Goal: Task Accomplishment & Management: Manage account settings

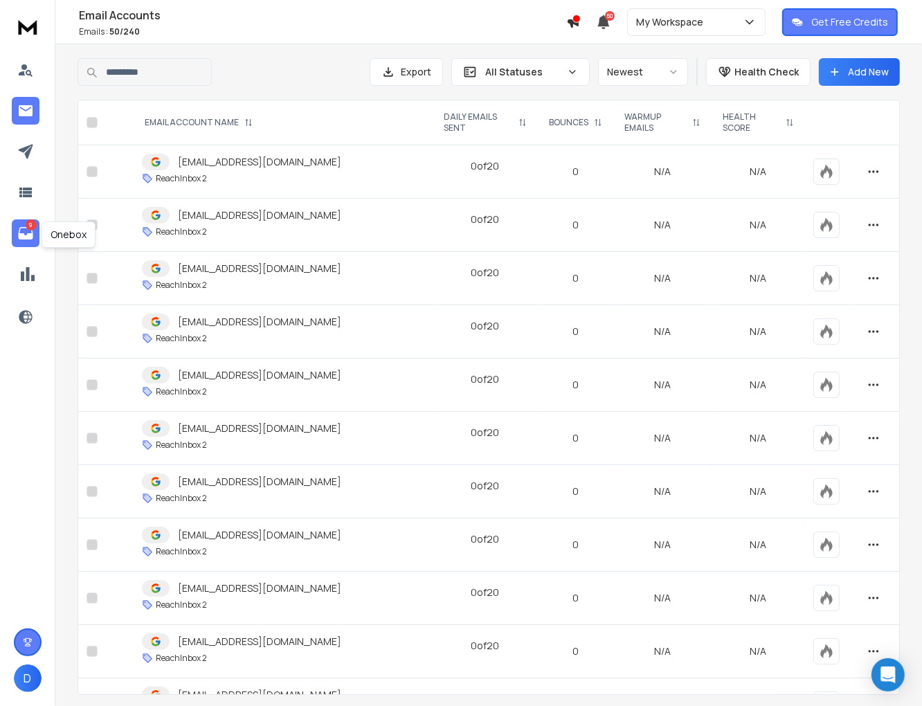
click at [22, 237] on icon at bounding box center [25, 233] width 15 height 12
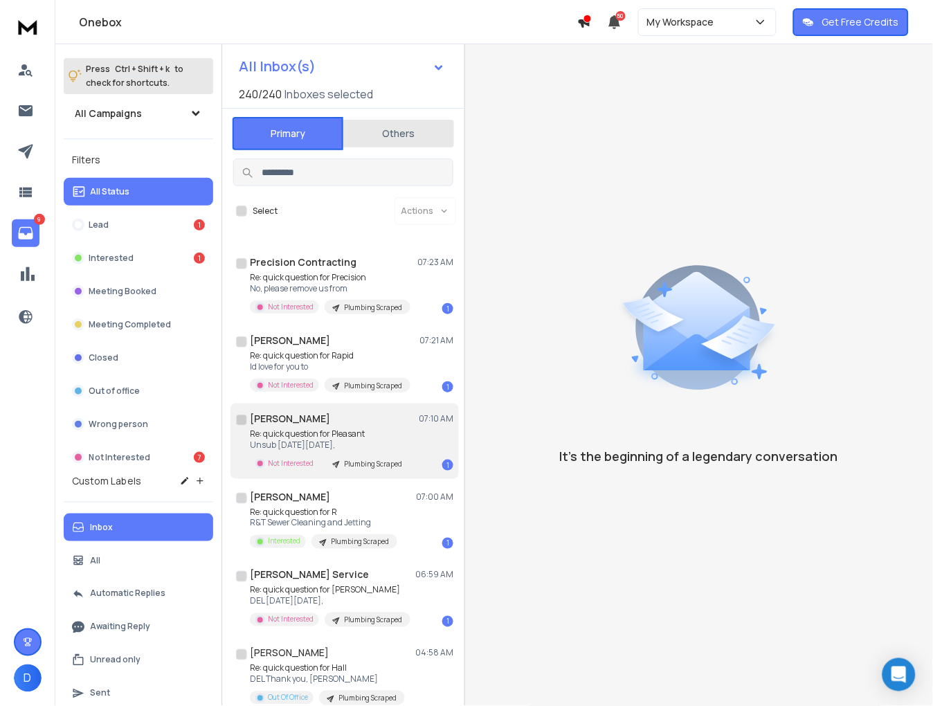
scroll to position [384, 0]
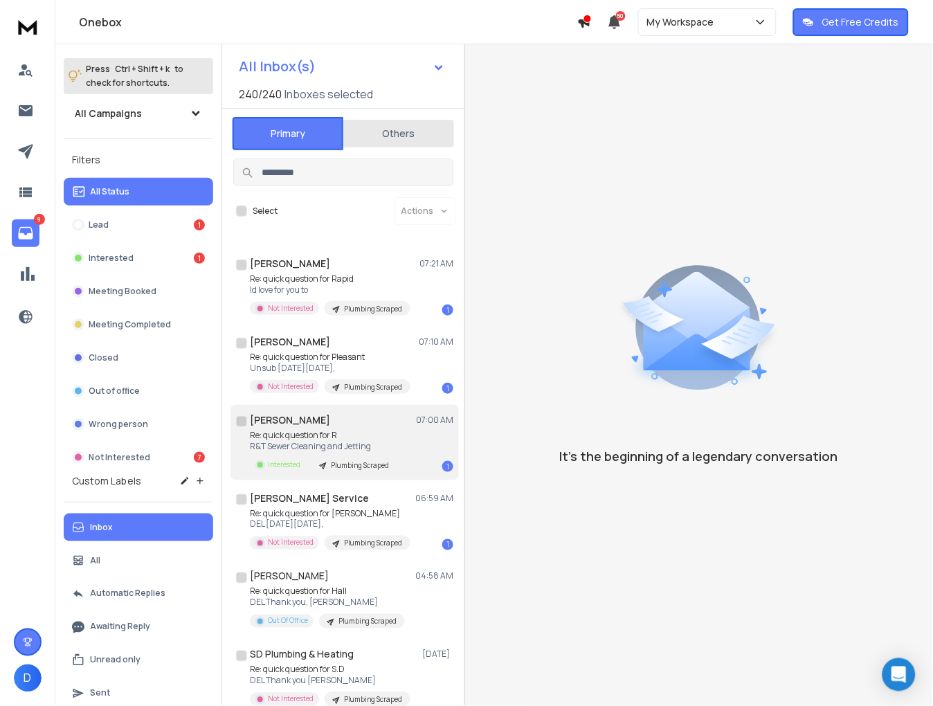
click at [344, 437] on p "Re: quick question for R" at bounding box center [323, 435] width 147 height 11
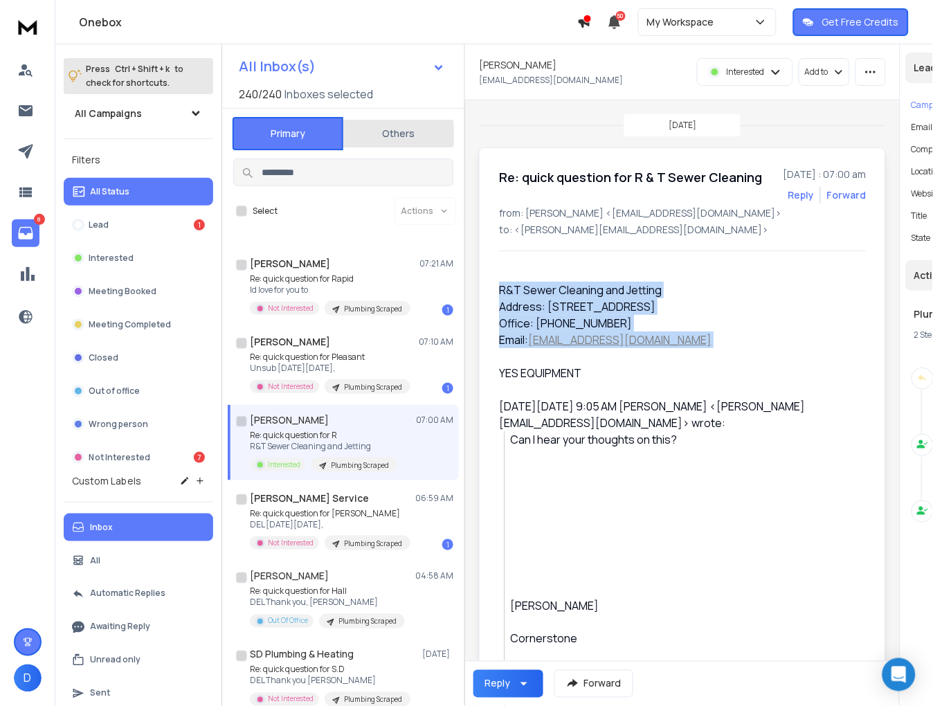
drag, startPoint x: 679, startPoint y: 340, endPoint x: 489, endPoint y: 288, distance: 197.4
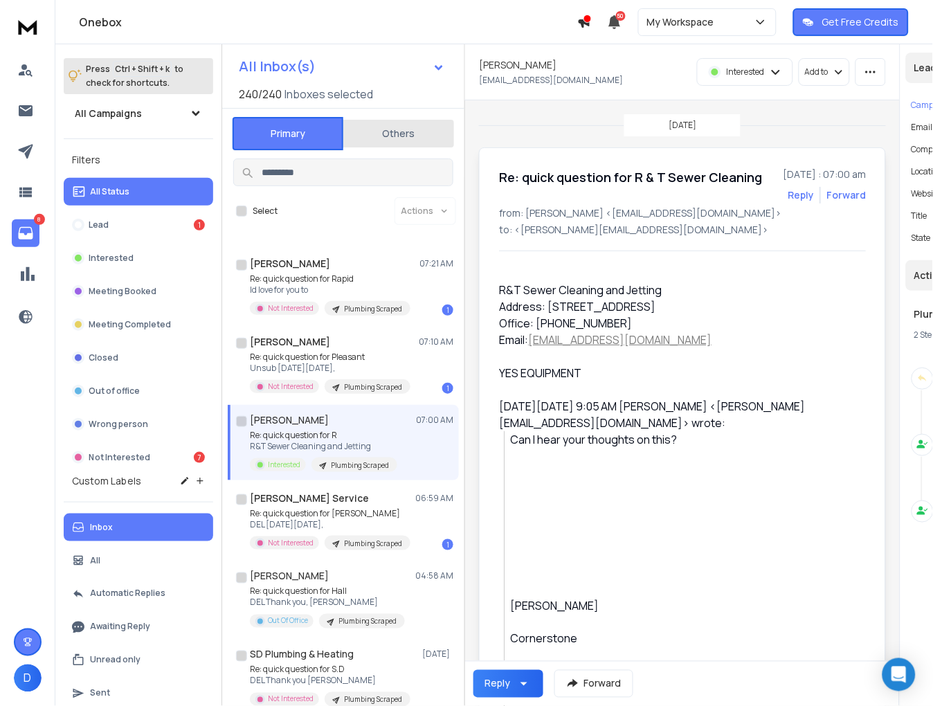
drag, startPoint x: 572, startPoint y: 374, endPoint x: 501, endPoint y: 279, distance: 118.3
copy div
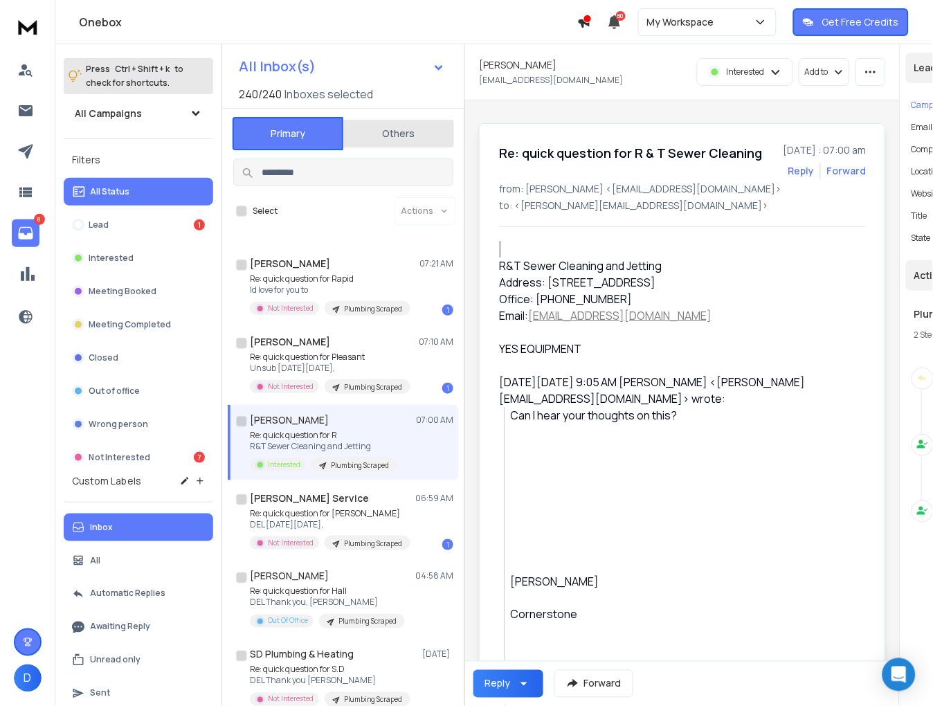
scroll to position [0, 0]
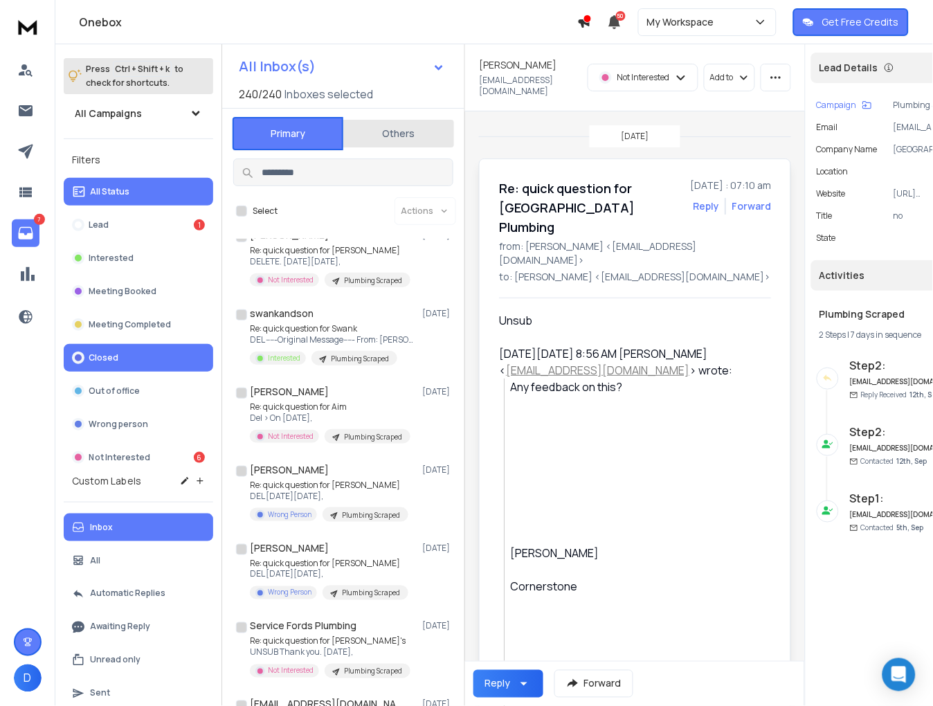
scroll to position [1077, 0]
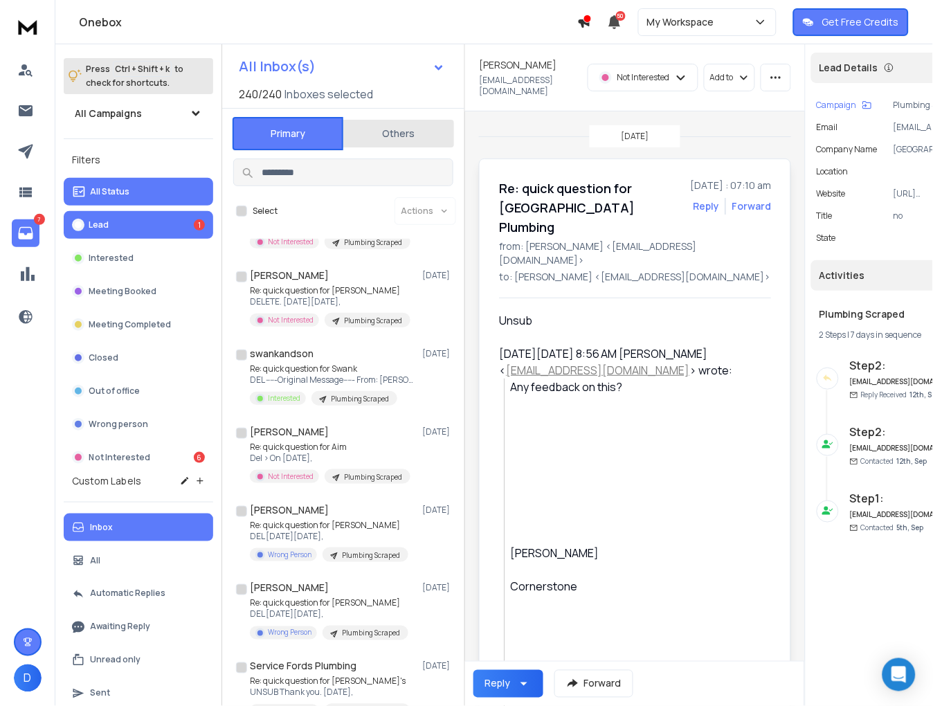
click at [139, 226] on button "Lead 1" at bounding box center [139, 225] width 150 height 28
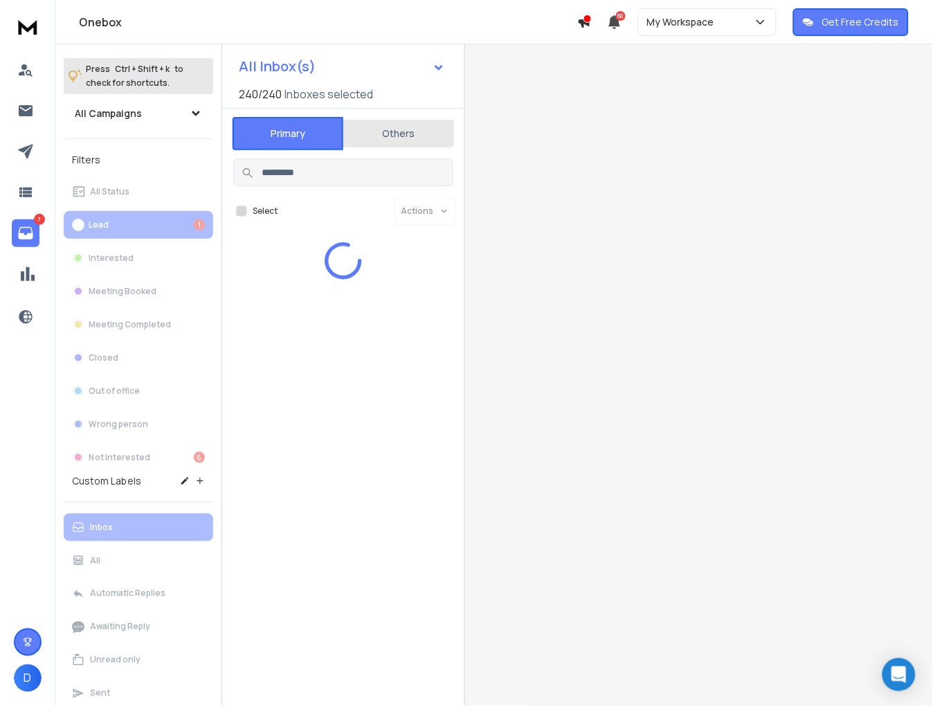
scroll to position [0, 0]
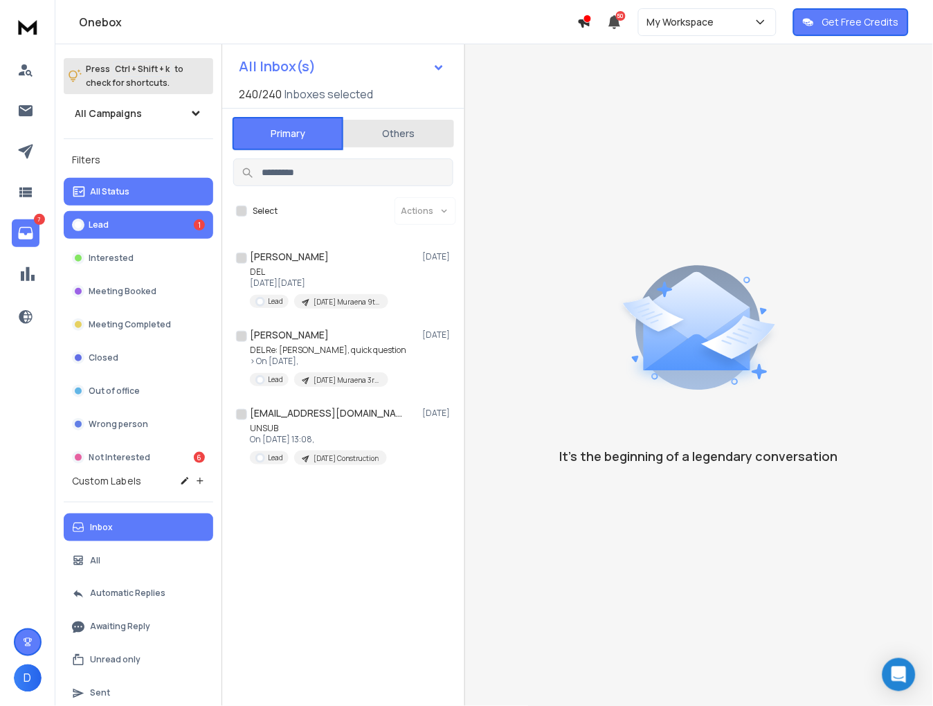
click at [107, 188] on p "All Status" at bounding box center [109, 191] width 39 height 11
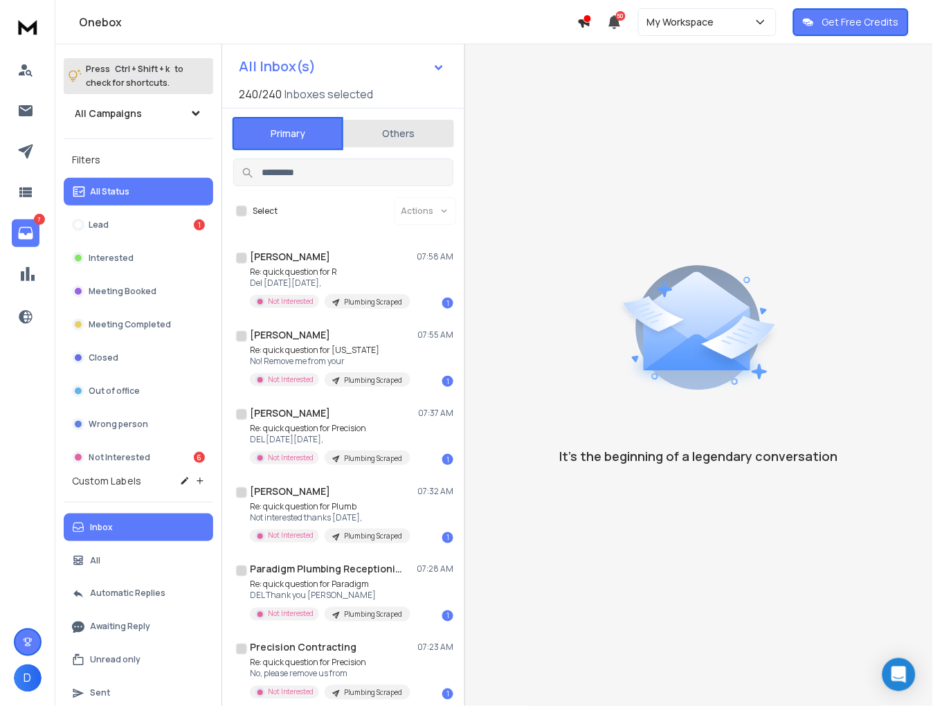
click at [289, 177] on input at bounding box center [343, 173] width 220 height 28
paste input "**********"
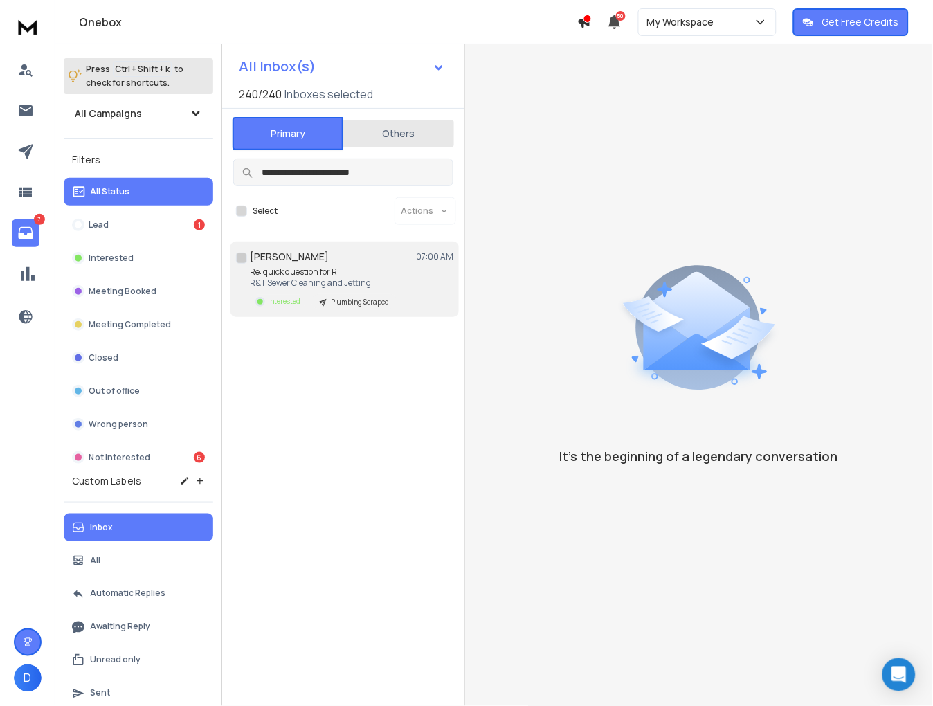
type input "**********"
click at [286, 267] on p "Re: quick question for R" at bounding box center [323, 272] width 147 height 11
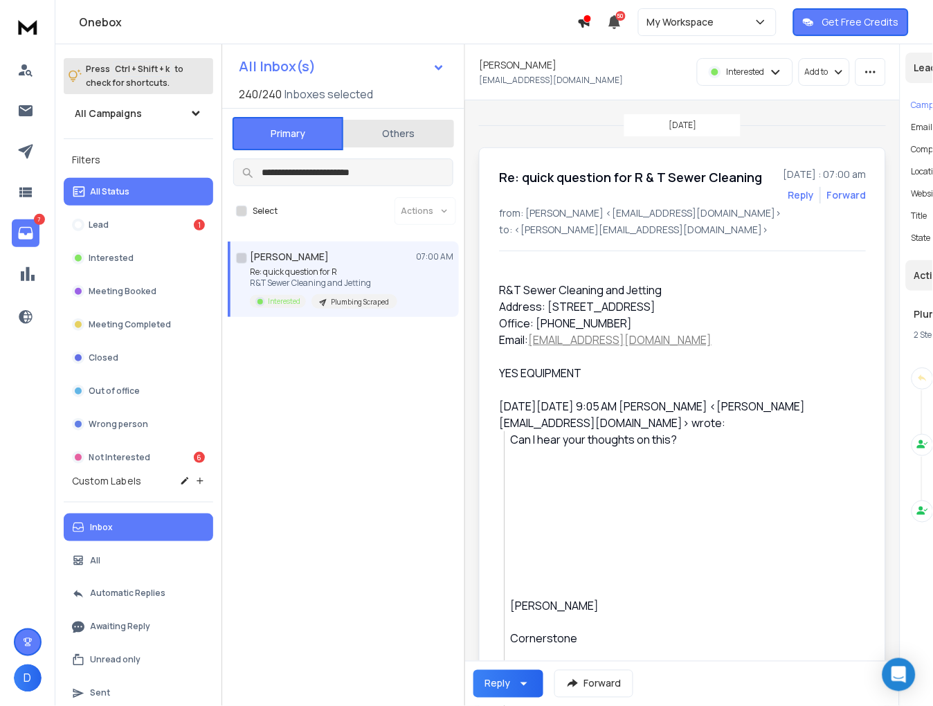
click at [497, 681] on div "Reply" at bounding box center [498, 684] width 26 height 14
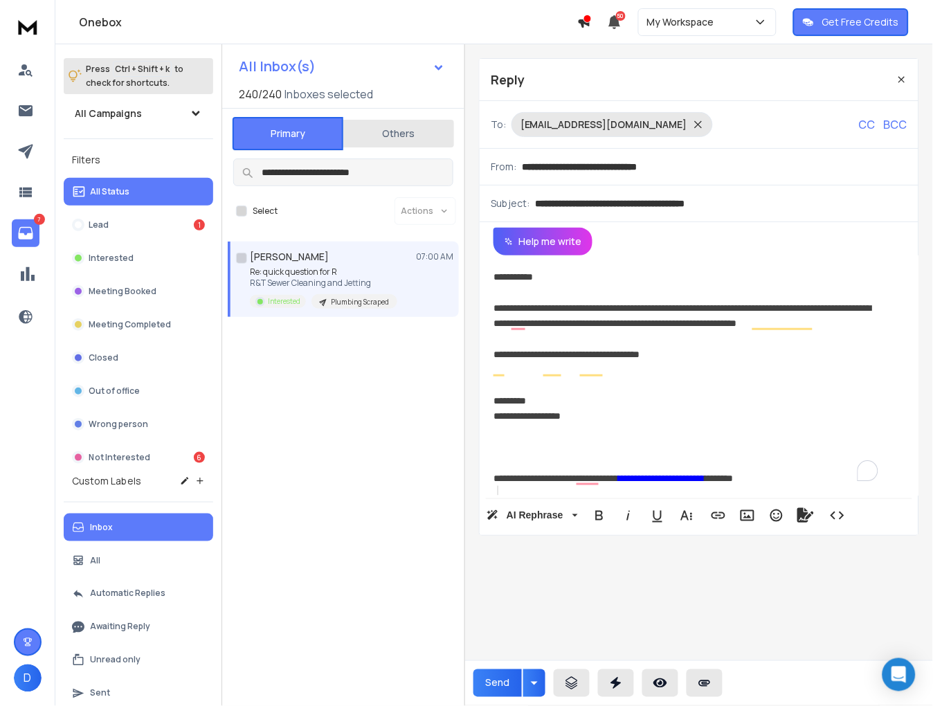
click at [554, 413] on div "**********" at bounding box center [686, 362] width 385 height 155
click at [503, 685] on button "Send" at bounding box center [498, 684] width 48 height 28
click at [494, 278] on div "**********" at bounding box center [686, 276] width 385 height 15
click at [496, 278] on div "**********" at bounding box center [686, 276] width 385 height 15
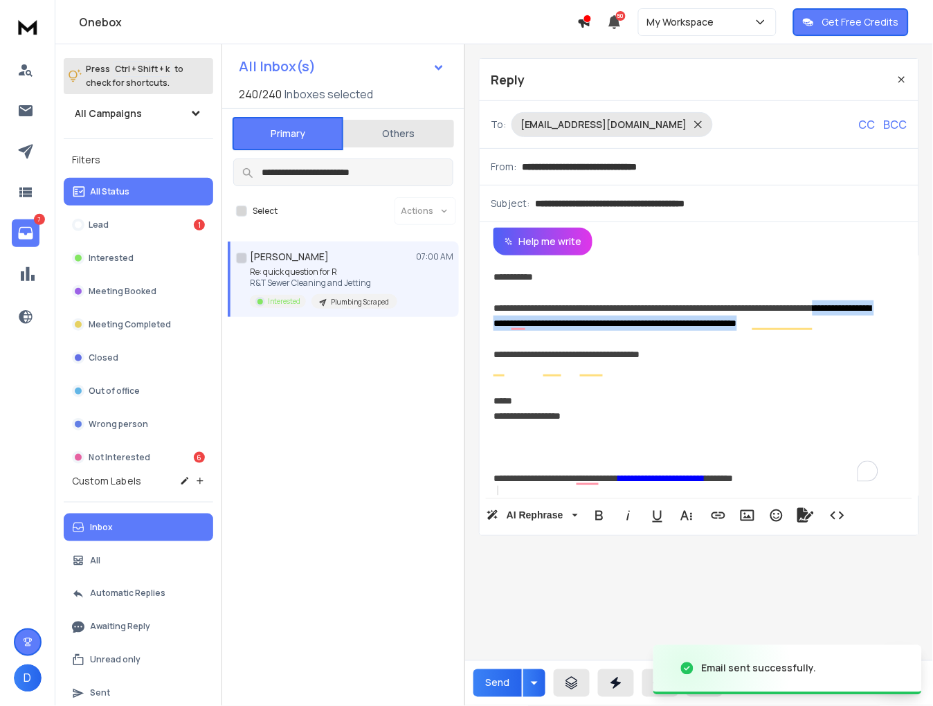
drag, startPoint x: 541, startPoint y: 337, endPoint x: 521, endPoint y: 334, distance: 20.4
click at [513, 331] on div "**********" at bounding box center [686, 362] width 385 height 155
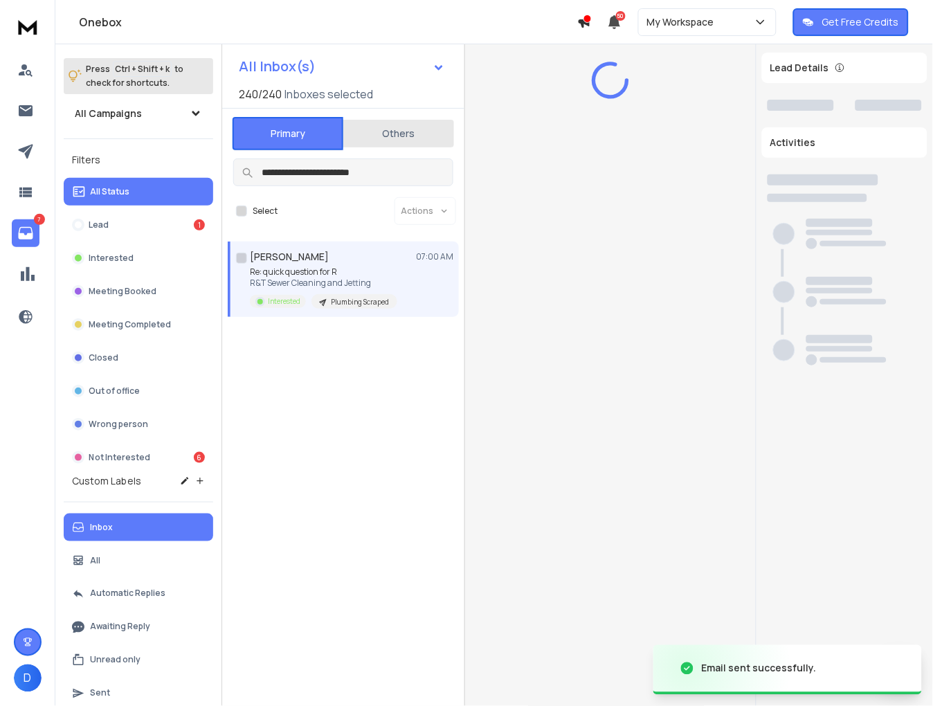
click at [487, 314] on div at bounding box center [610, 397] width 291 height 706
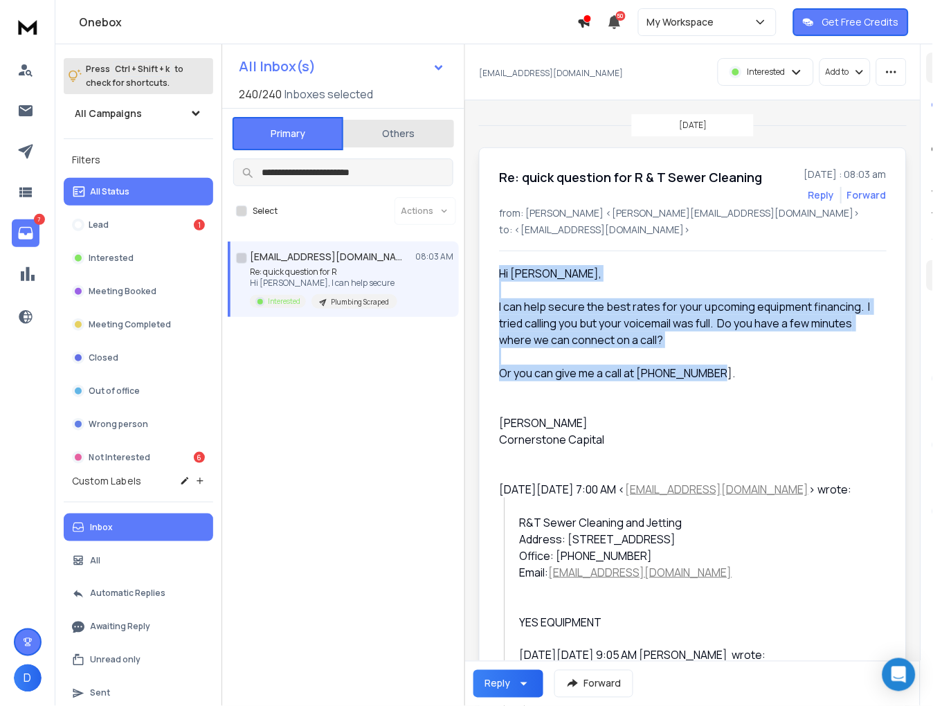
drag, startPoint x: 702, startPoint y: 369, endPoint x: 605, endPoint y: 274, distance: 136.1
copy div "Hi Richard, I can help secure the best rates for your upcoming equipment financ…"
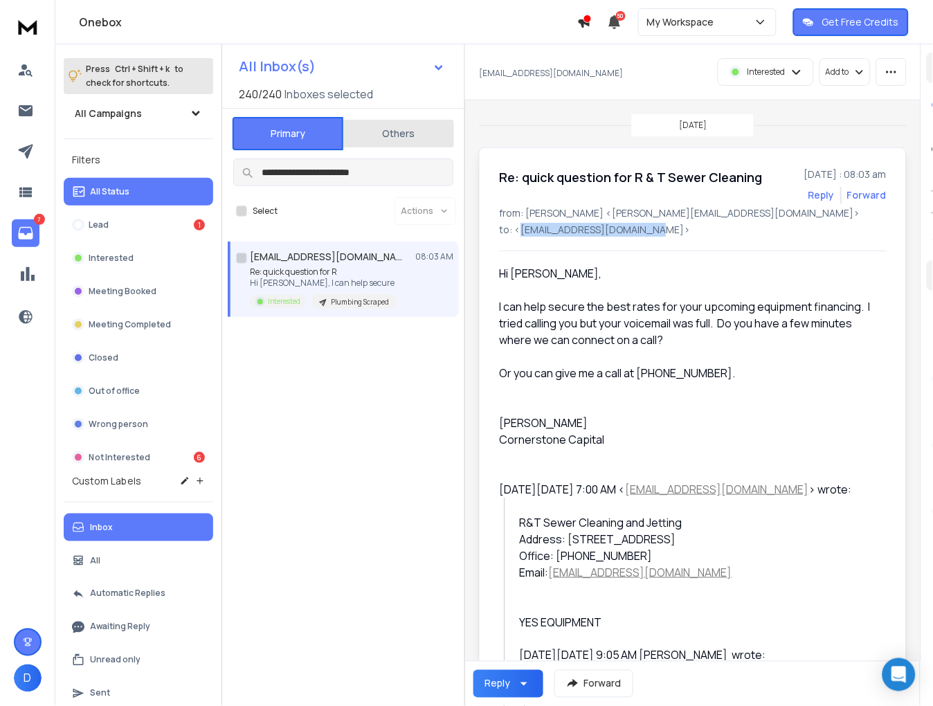
drag, startPoint x: 517, startPoint y: 231, endPoint x: 643, endPoint y: 231, distance: 126.0
click at [643, 231] on p "to: <rtsewercleaning@gmail.com>" at bounding box center [693, 230] width 388 height 14
copy p "[EMAIL_ADDRESS][DOMAIN_NAME]"
click at [171, 224] on button "Lead 1" at bounding box center [139, 225] width 150 height 28
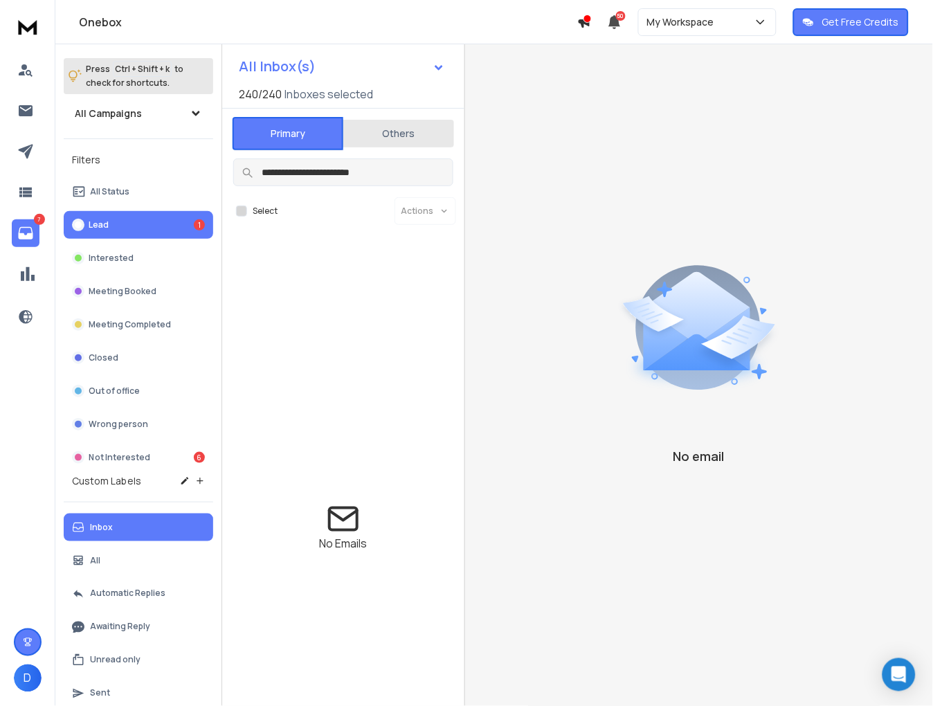
drag, startPoint x: 398, startPoint y: 177, endPoint x: 126, endPoint y: 161, distance: 272.5
click at [126, 161] on div "**********" at bounding box center [494, 397] width 878 height 706
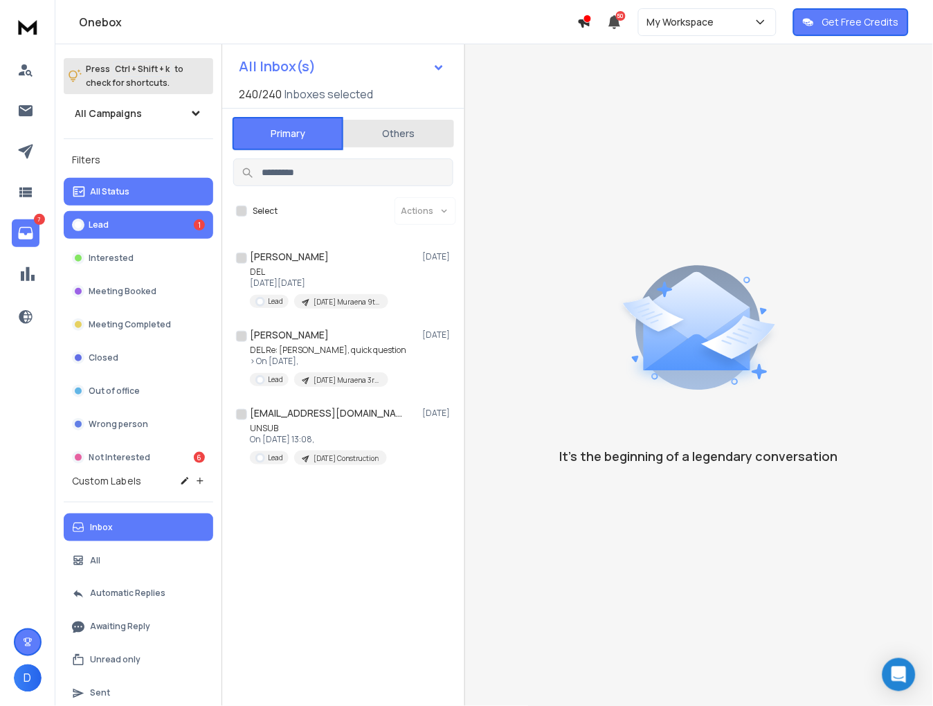
click at [159, 192] on button "All Status" at bounding box center [139, 192] width 150 height 28
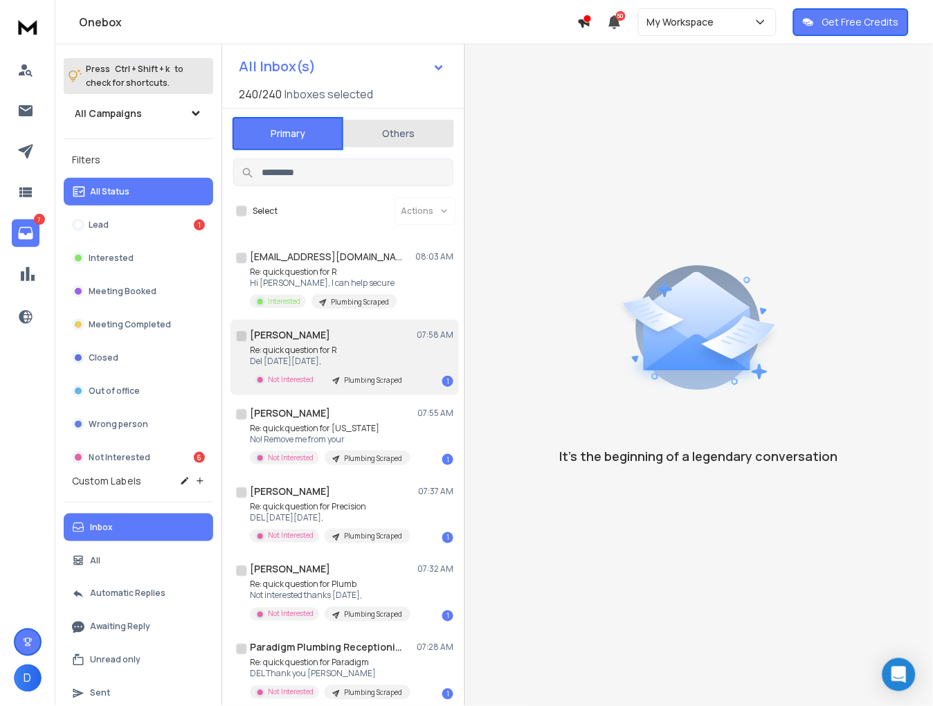
click at [364, 341] on div "rafael espindola 07:58 AM" at bounding box center [352, 335] width 204 height 14
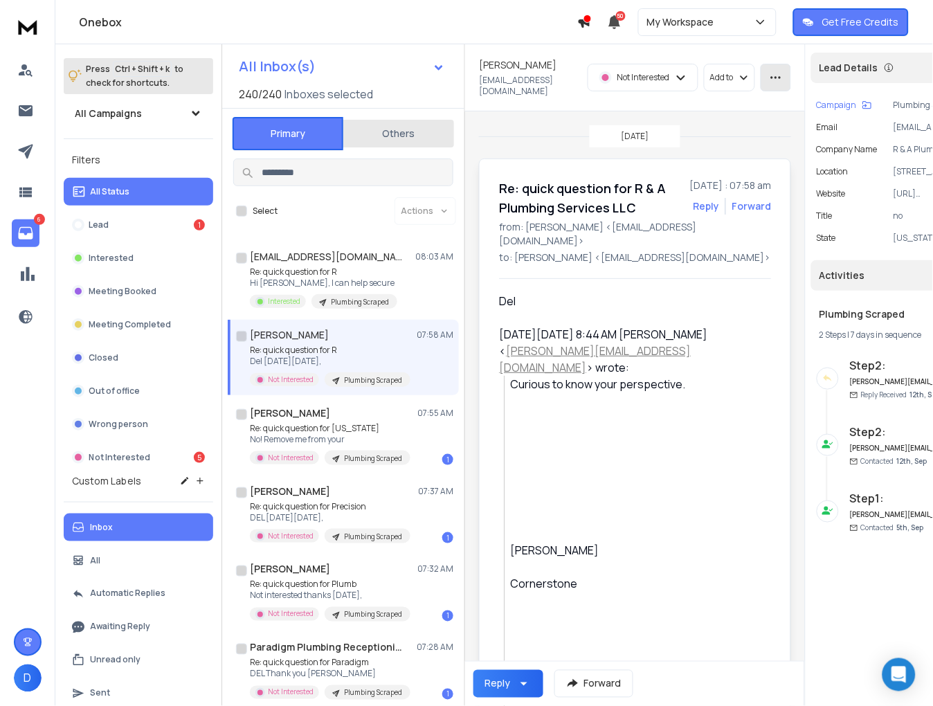
click at [782, 78] on icon "button" at bounding box center [776, 77] width 12 height 12
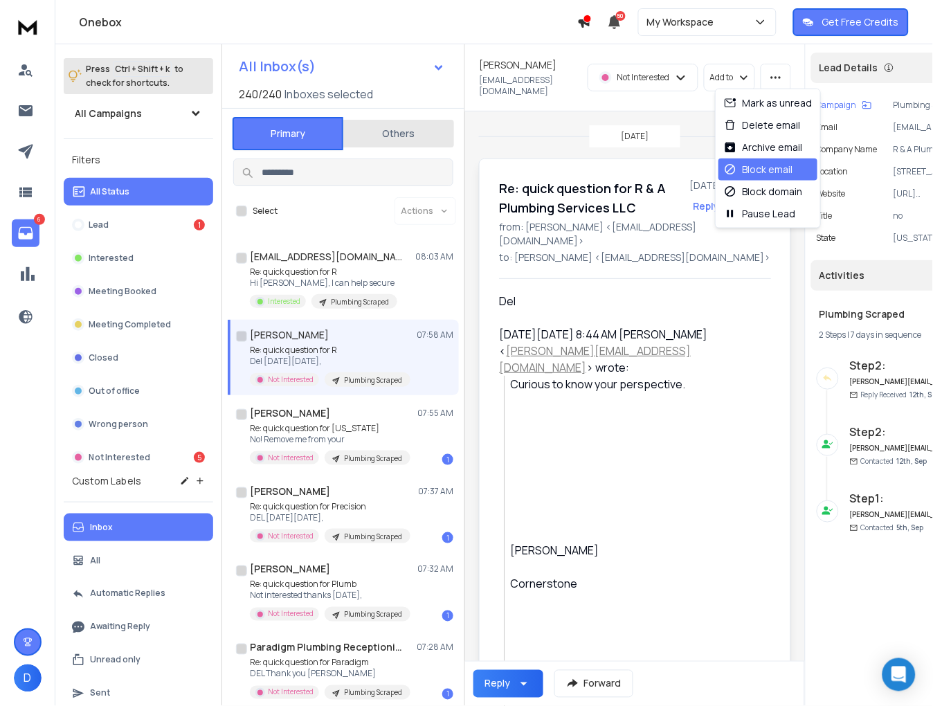
click at [778, 173] on div "Block email" at bounding box center [758, 170] width 69 height 14
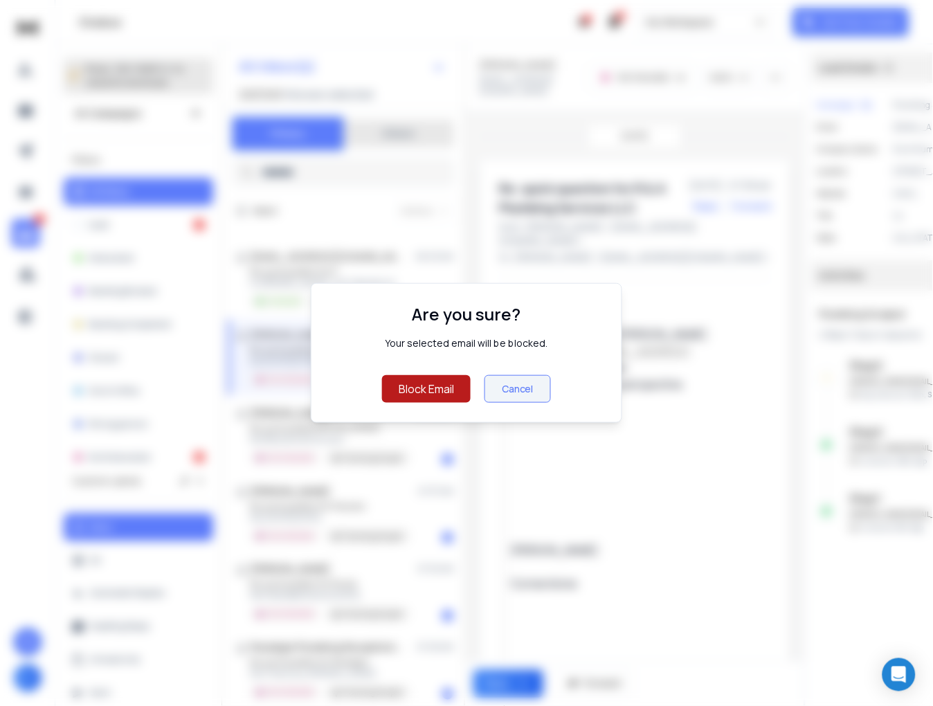
click at [419, 386] on button "Block Email" at bounding box center [426, 389] width 89 height 28
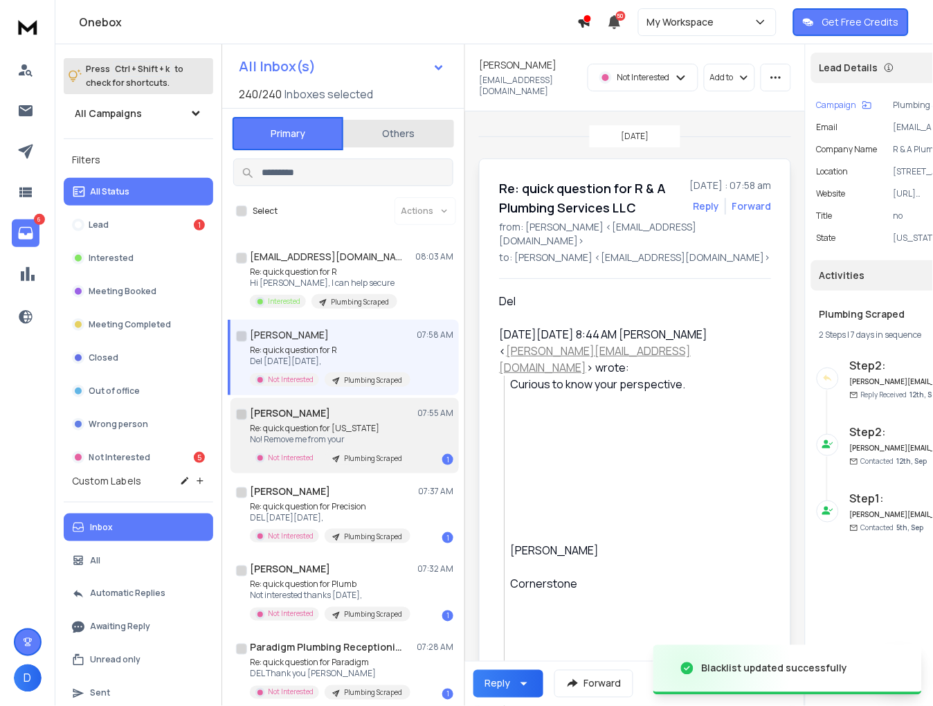
drag, startPoint x: 343, startPoint y: 422, endPoint x: 354, endPoint y: 417, distance: 12.4
click at [343, 423] on p "Re: quick question for [US_STATE]" at bounding box center [330, 428] width 161 height 11
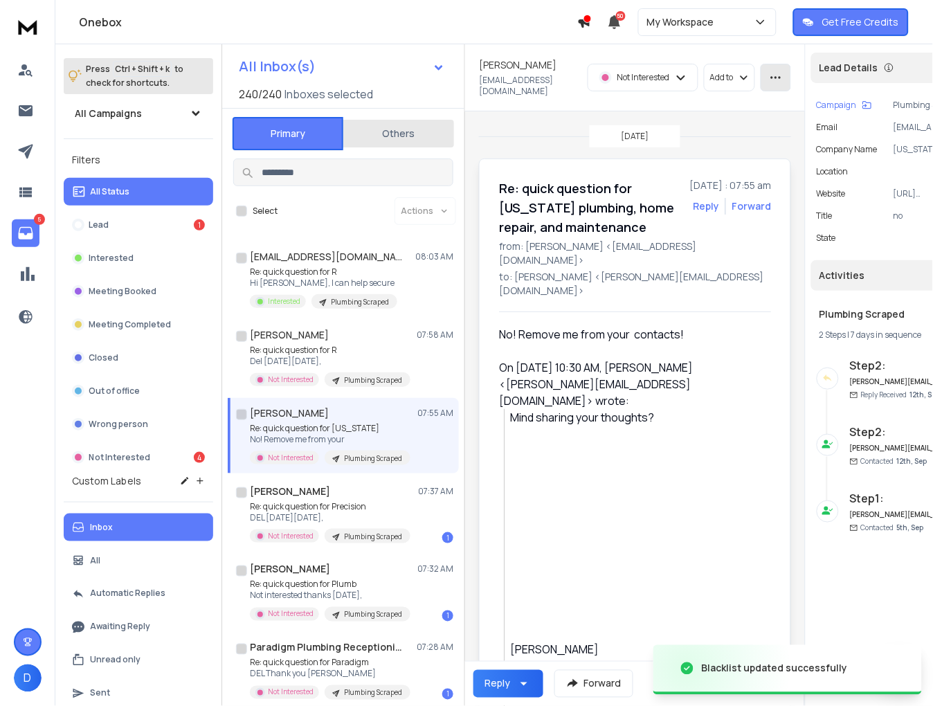
click at [782, 74] on icon "button" at bounding box center [776, 77] width 12 height 12
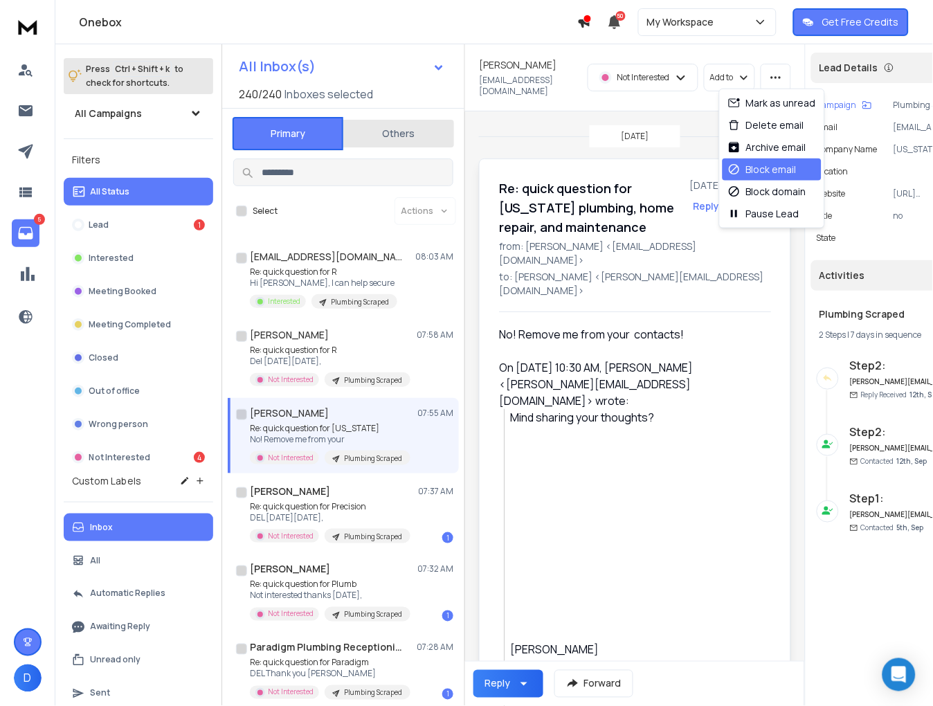
click at [776, 166] on div "Block email" at bounding box center [762, 170] width 69 height 14
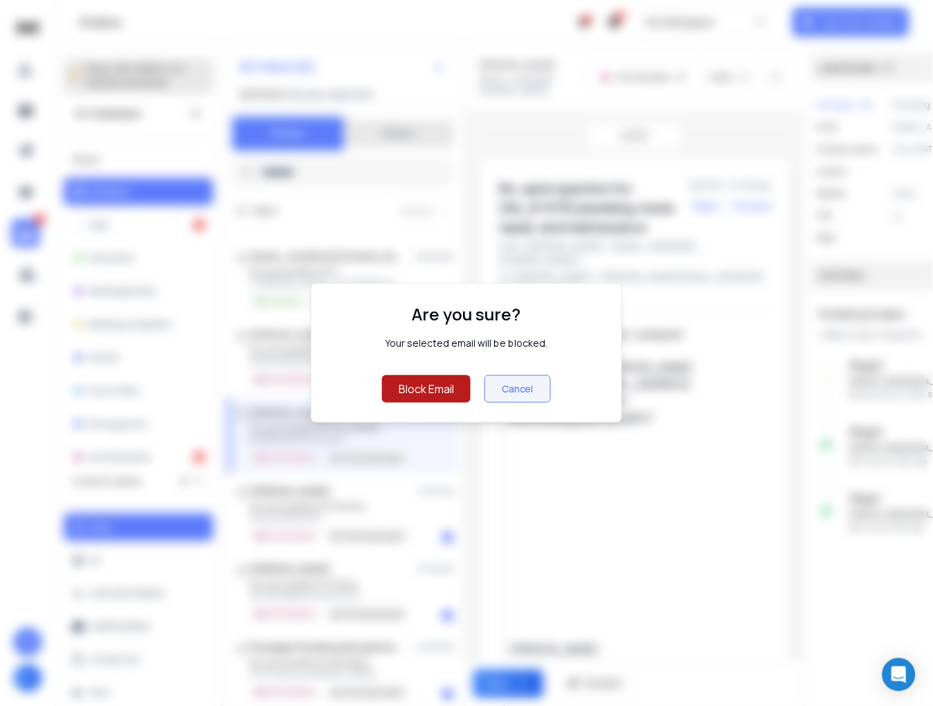
click at [443, 388] on button "Block Email" at bounding box center [426, 389] width 89 height 28
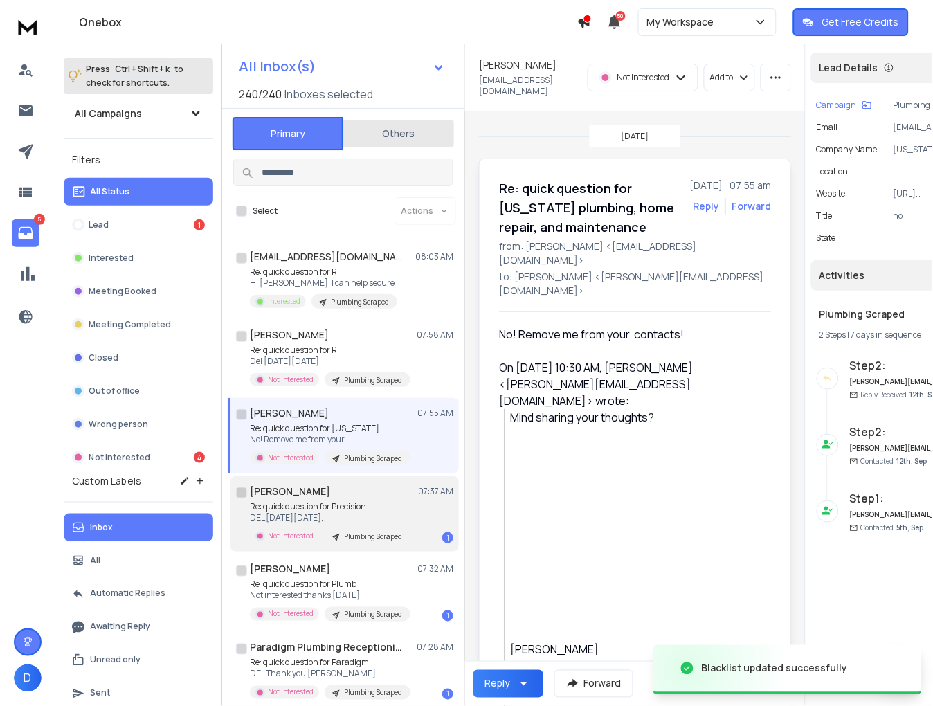
click at [361, 492] on div "Reuben Zook 07:37 AM" at bounding box center [352, 492] width 204 height 14
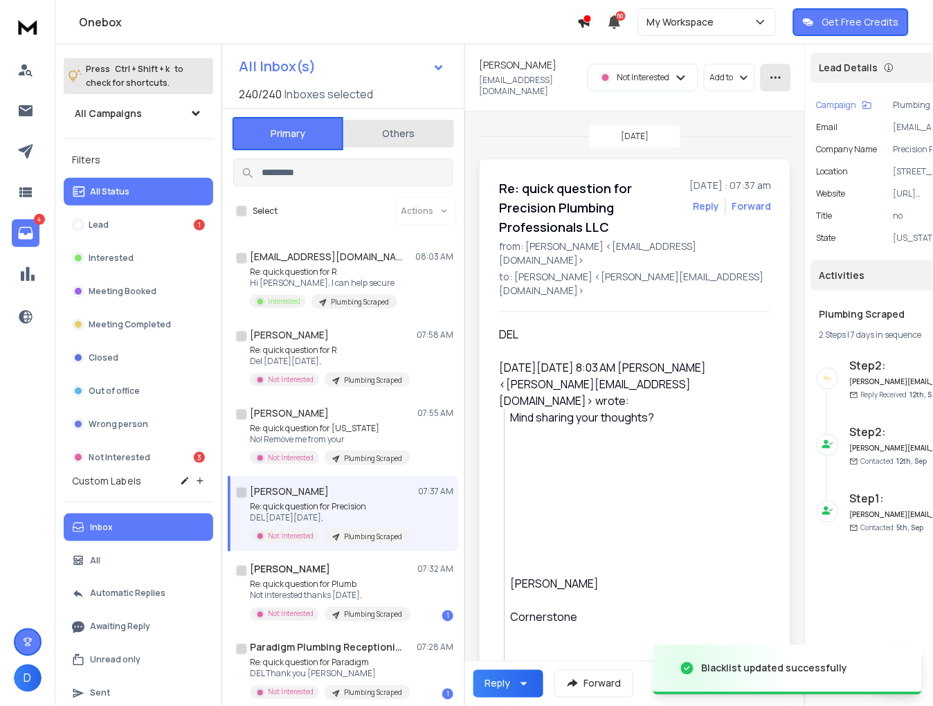
click at [791, 73] on button "button" at bounding box center [776, 78] width 30 height 28
click at [818, 170] on div "Block email" at bounding box center [796, 170] width 69 height 14
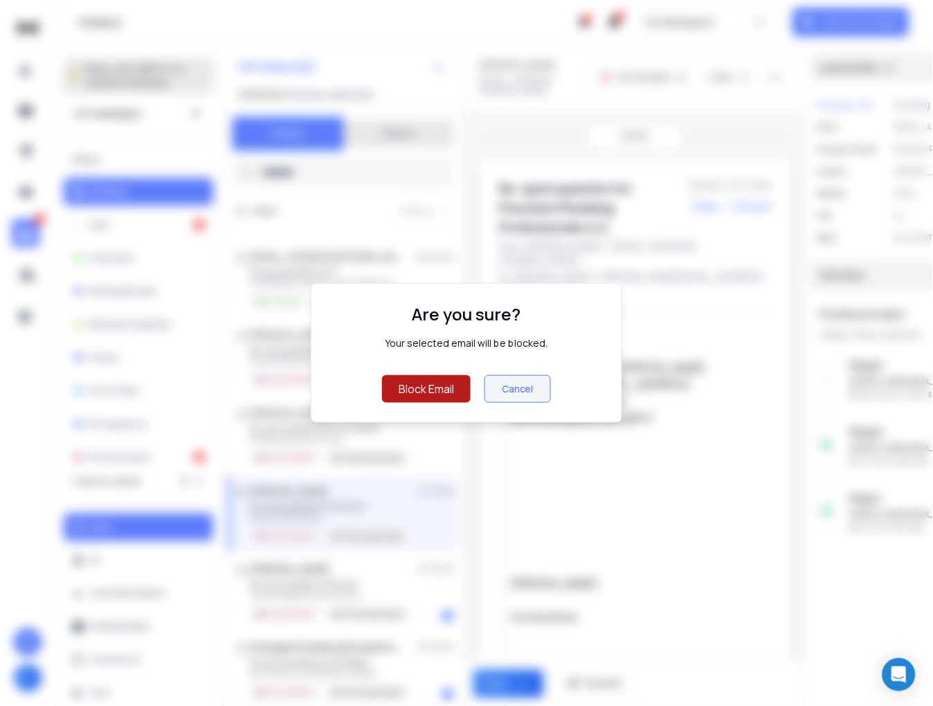
click at [438, 388] on button "Block Email" at bounding box center [426, 389] width 89 height 28
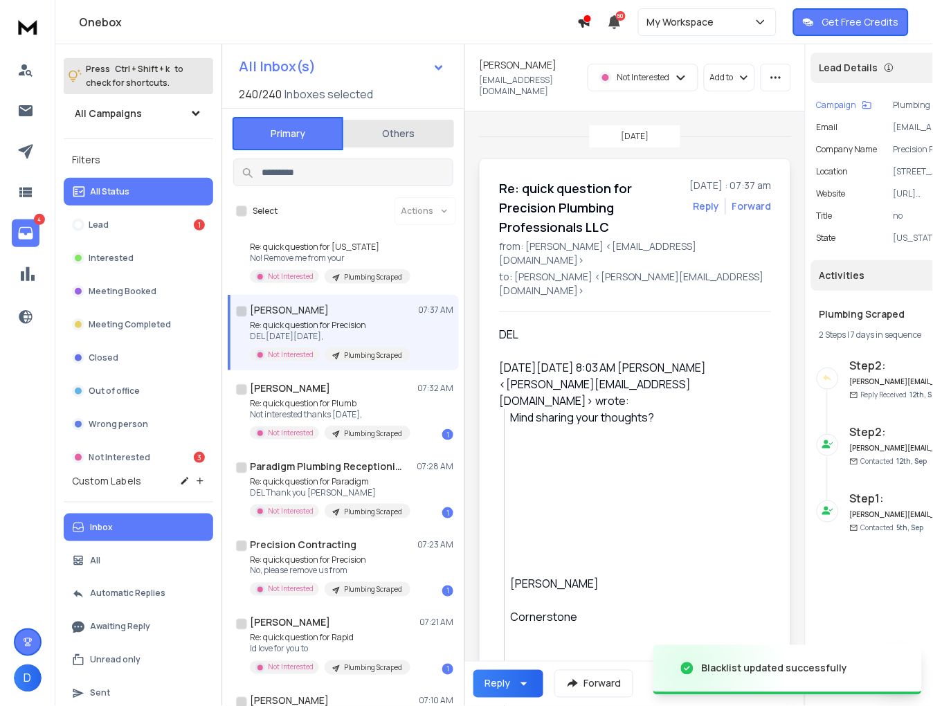
scroll to position [231, 0]
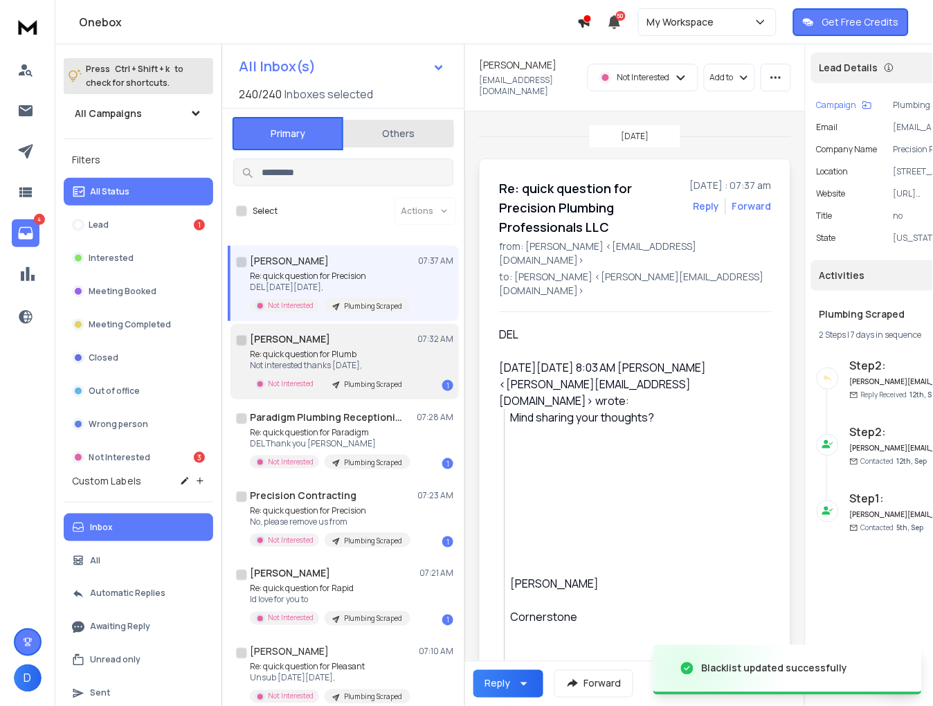
click at [399, 364] on p "Not interested thanks [DATE]," at bounding box center [330, 365] width 161 height 11
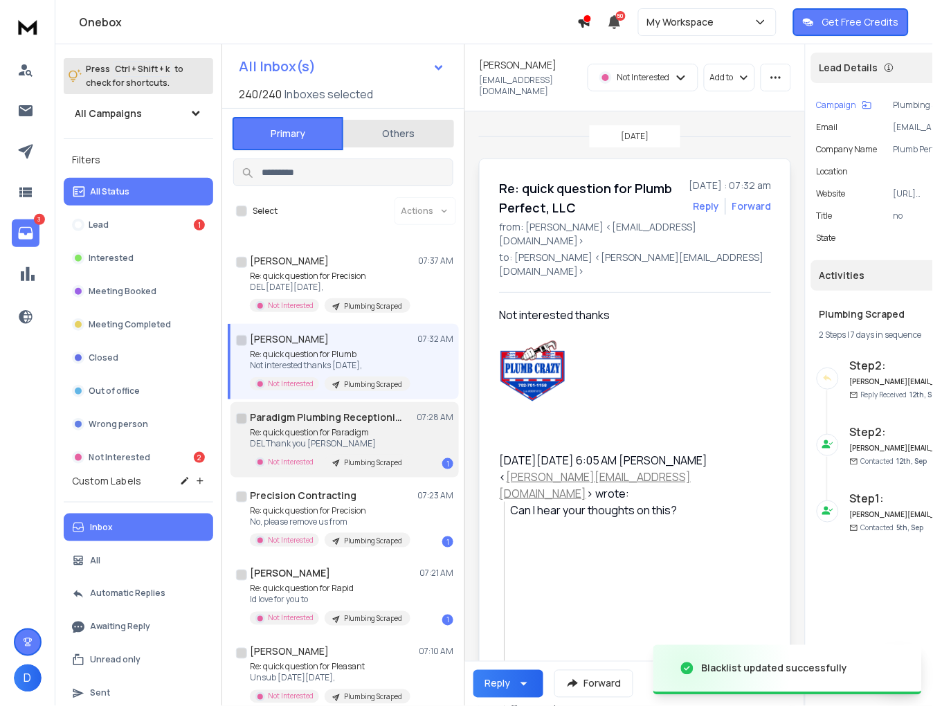
click at [388, 418] on h1 "Paradigm Plumbing Receptionist" at bounding box center [326, 418] width 152 height 14
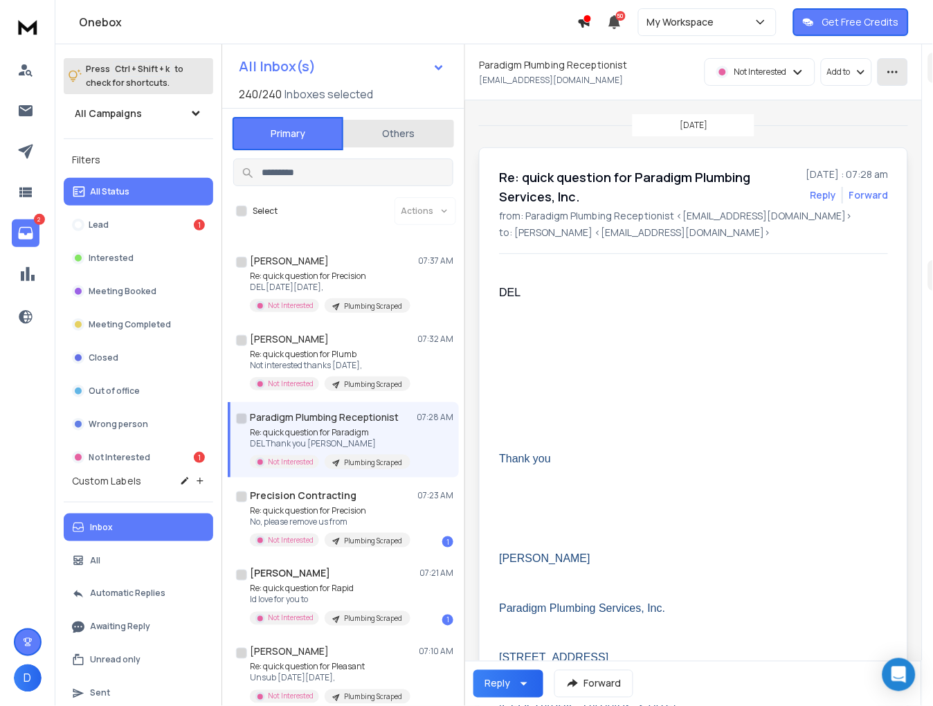
click at [908, 73] on button "button" at bounding box center [893, 72] width 30 height 28
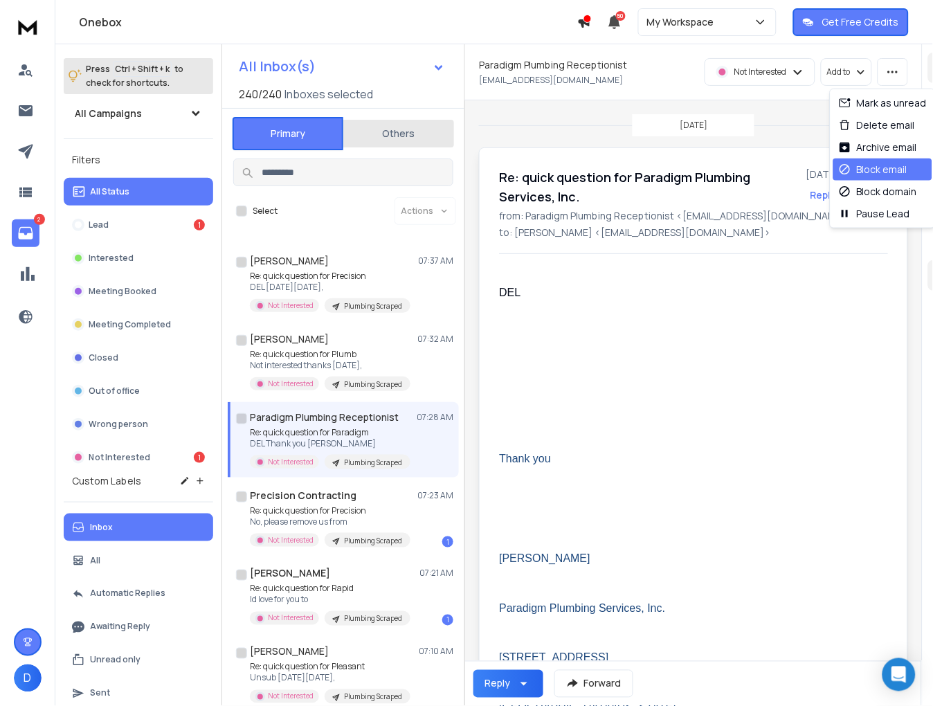
click at [863, 170] on div "Block email" at bounding box center [873, 170] width 69 height 14
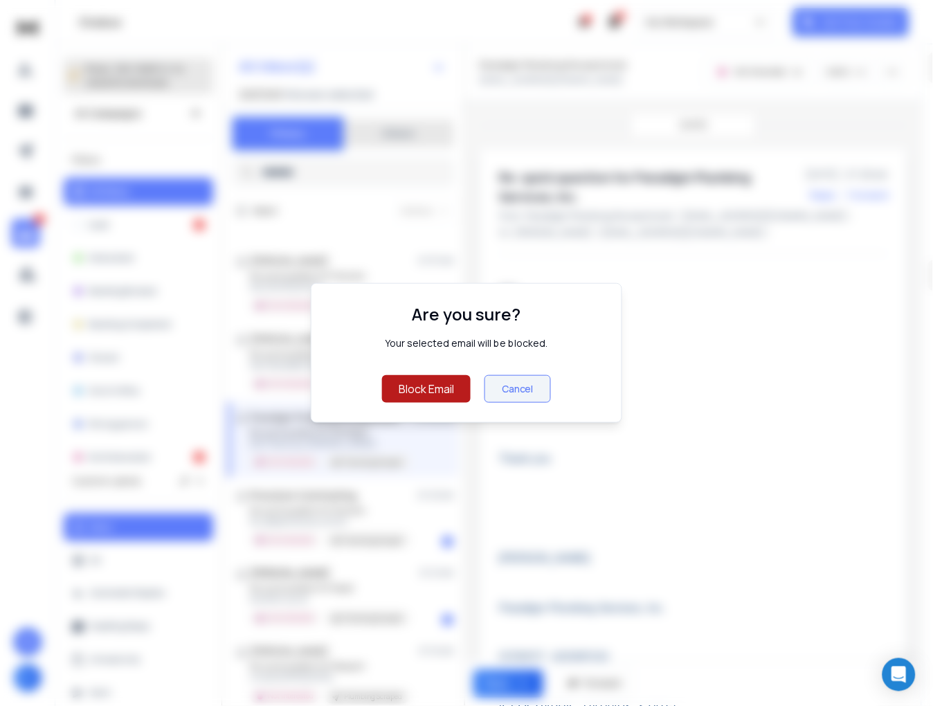
click at [428, 386] on button "Block Email" at bounding box center [426, 389] width 89 height 28
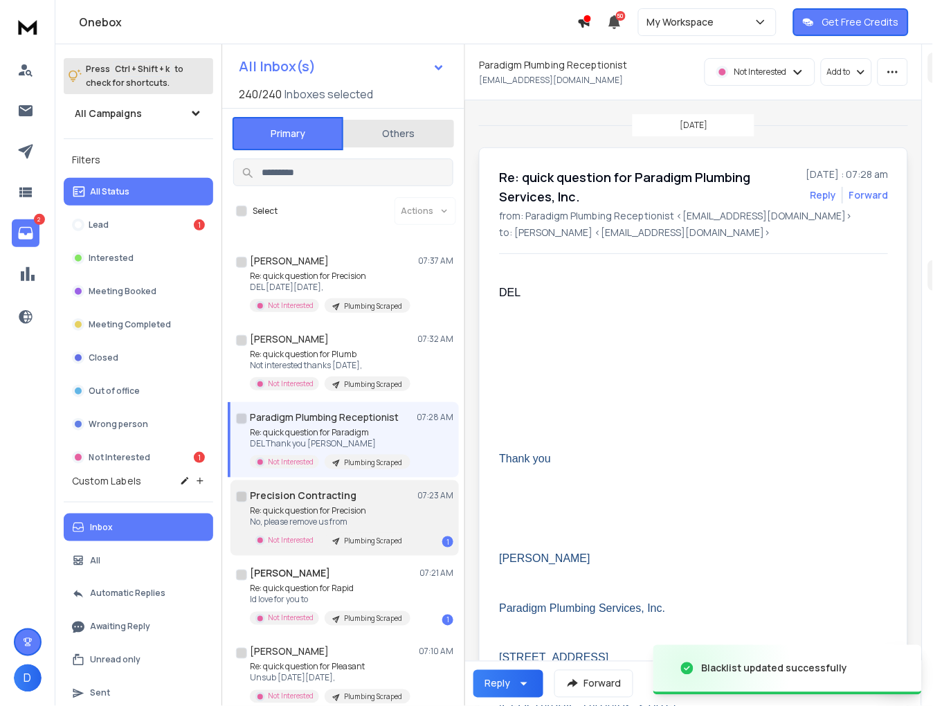
click at [354, 506] on p "Re: quick question for Precision" at bounding box center [330, 510] width 161 height 11
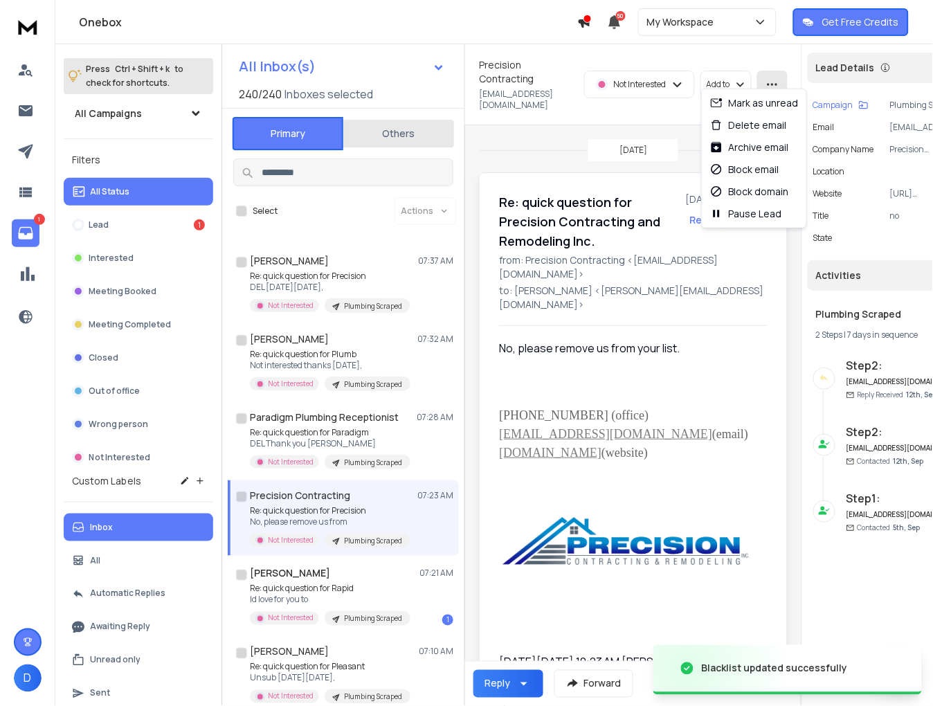
click at [788, 71] on button "button" at bounding box center [773, 85] width 30 height 28
click at [762, 170] on div "Block email" at bounding box center [744, 170] width 69 height 14
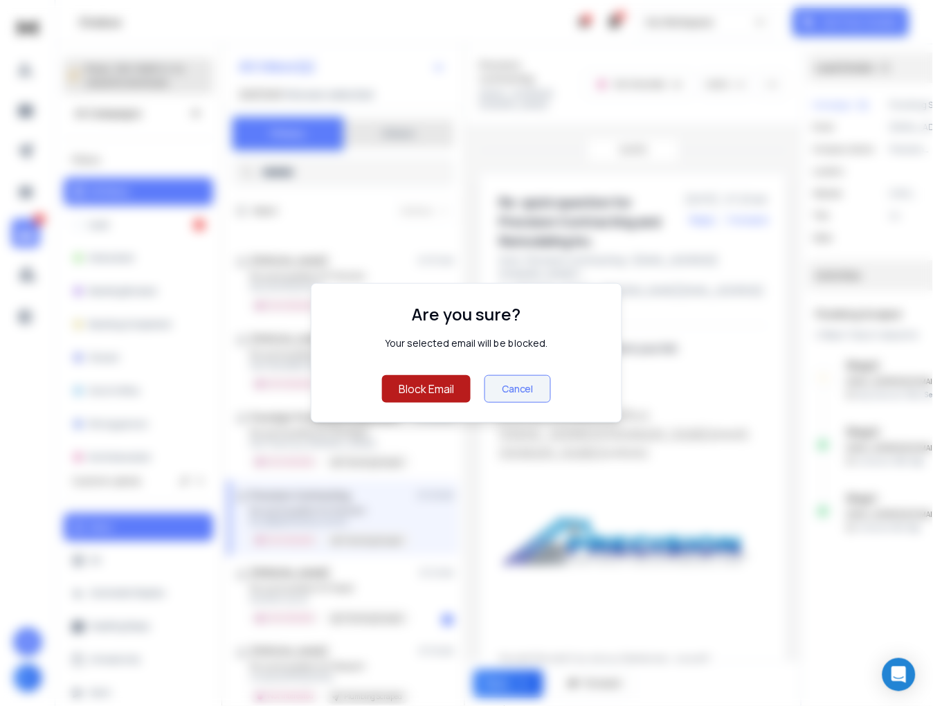
click at [429, 386] on button "Block Email" at bounding box center [426, 389] width 89 height 28
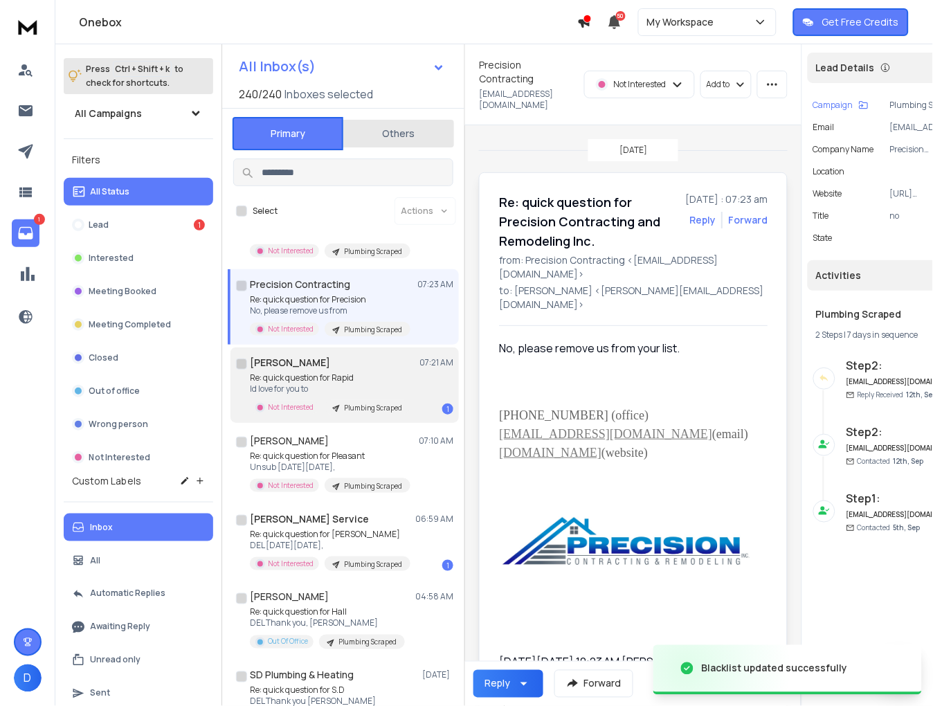
scroll to position [461, 0]
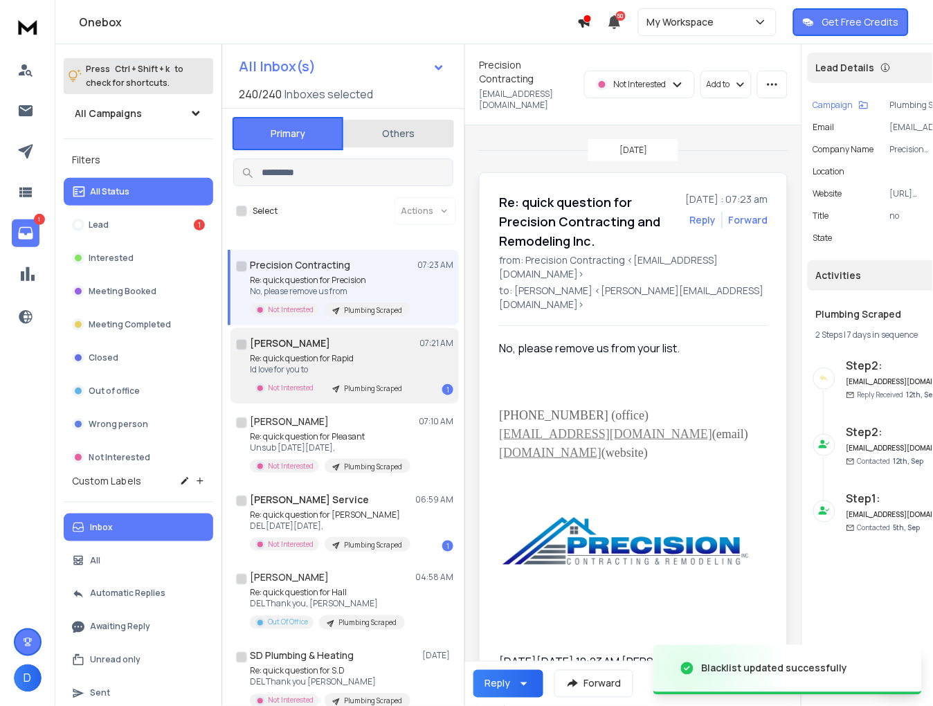
click at [412, 366] on div "Re: quick question for Rapid Id love for you to Not Interested Plumbing Scraped…" at bounding box center [352, 374] width 204 height 42
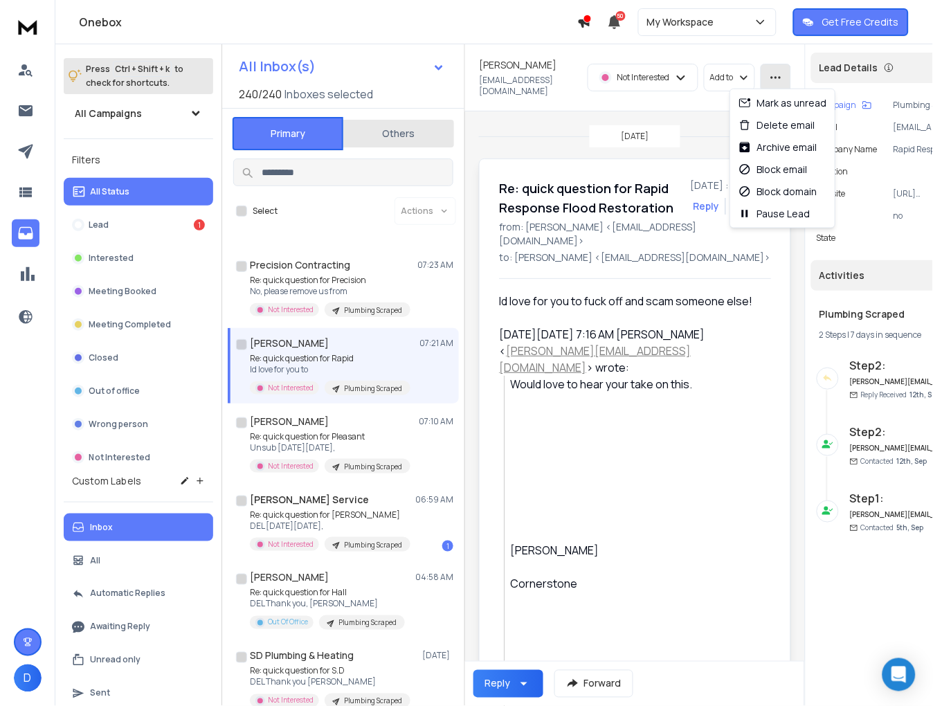
click at [782, 71] on icon "button" at bounding box center [776, 77] width 12 height 12
click at [778, 167] on div "Block email" at bounding box center [773, 170] width 69 height 14
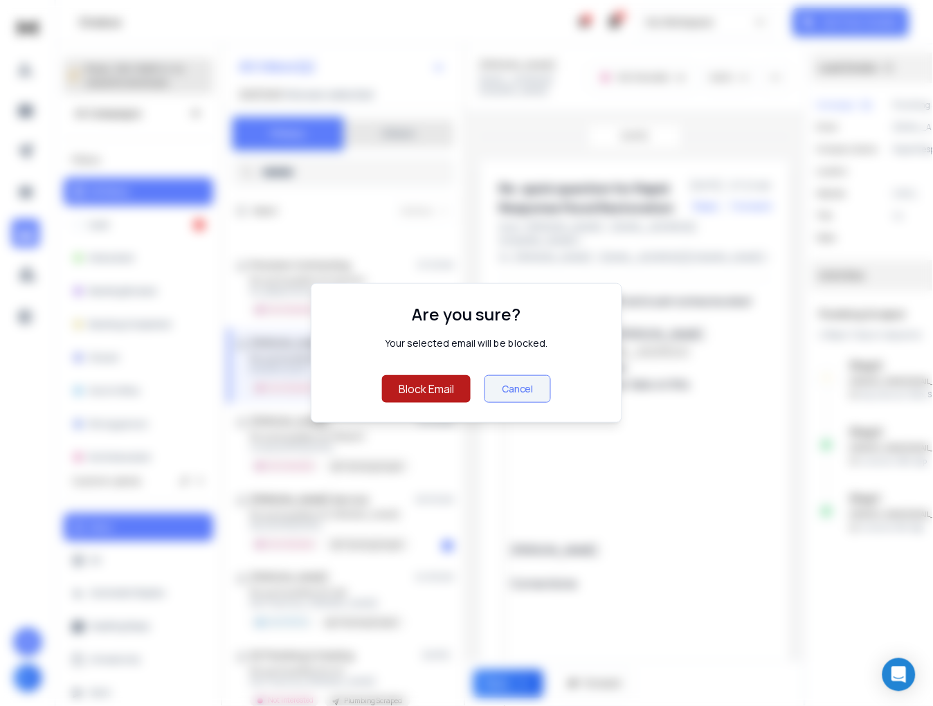
click at [445, 386] on button "Block Email" at bounding box center [426, 389] width 89 height 28
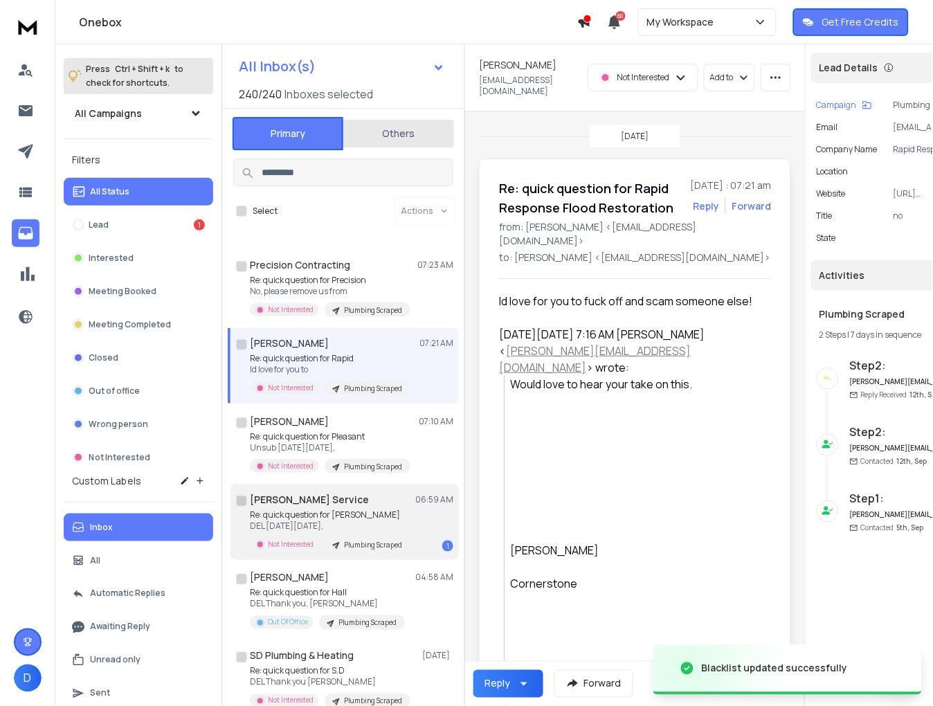
click at [371, 506] on div "Hofmeyer Service 06:59 AM Re: quick question for Hofmeyer DEL On Fri, Sep 12, N…" at bounding box center [352, 522] width 204 height 59
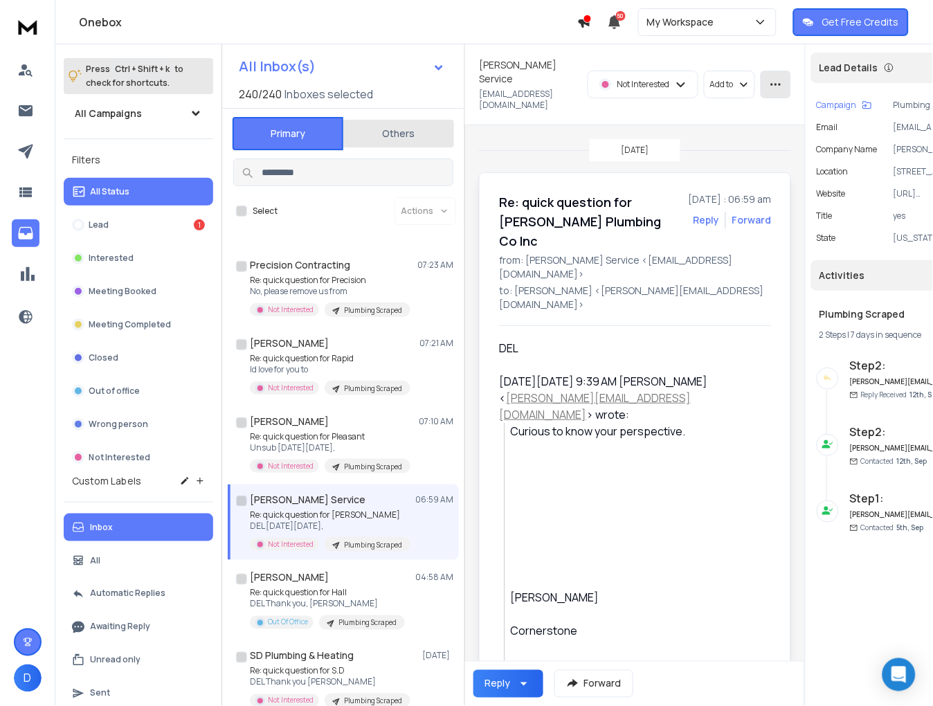
click at [782, 78] on icon "button" at bounding box center [776, 84] width 12 height 12
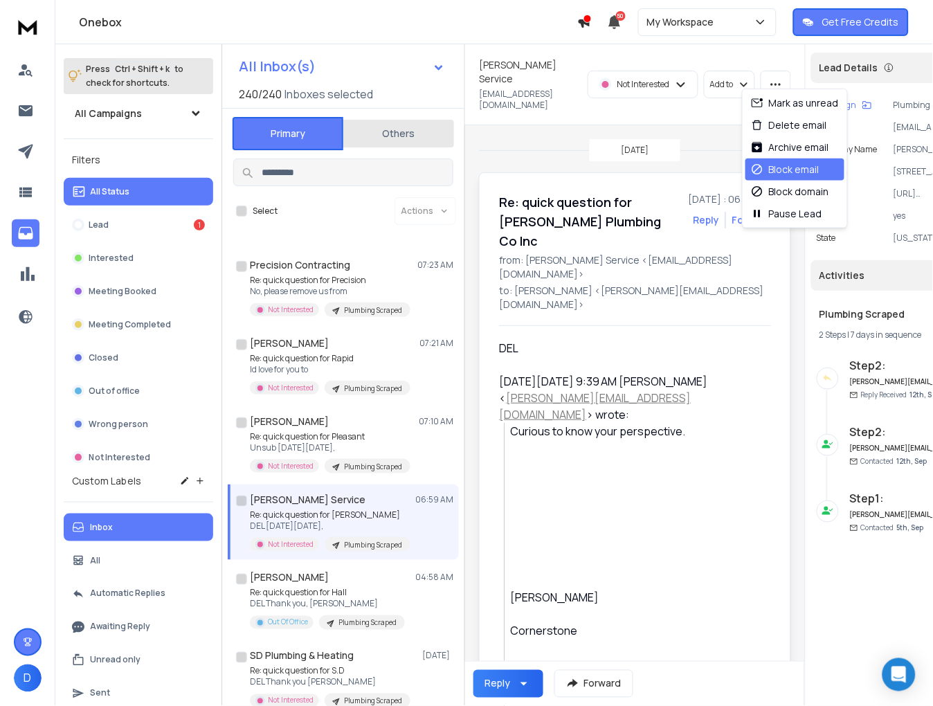
click at [807, 171] on div "Block email" at bounding box center [785, 170] width 69 height 14
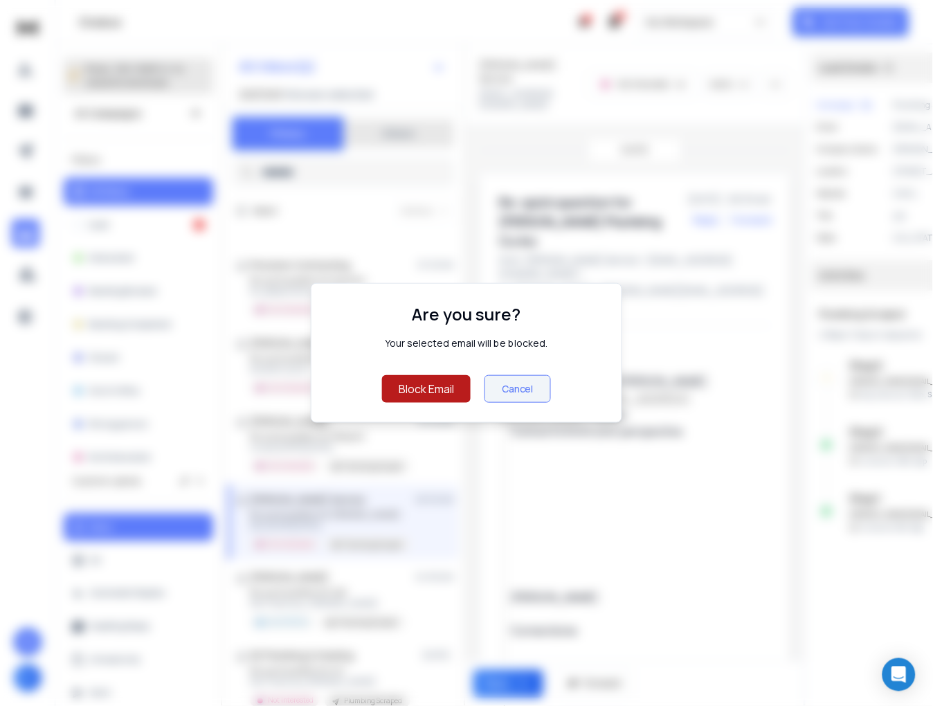
click at [409, 390] on button "Block Email" at bounding box center [426, 389] width 89 height 28
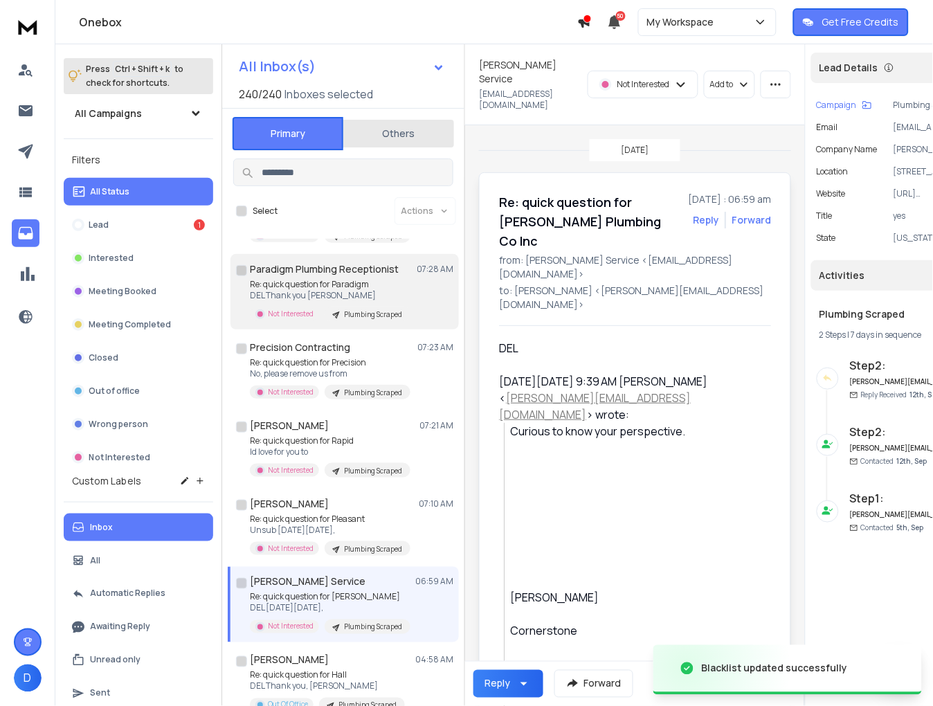
scroll to position [0, 0]
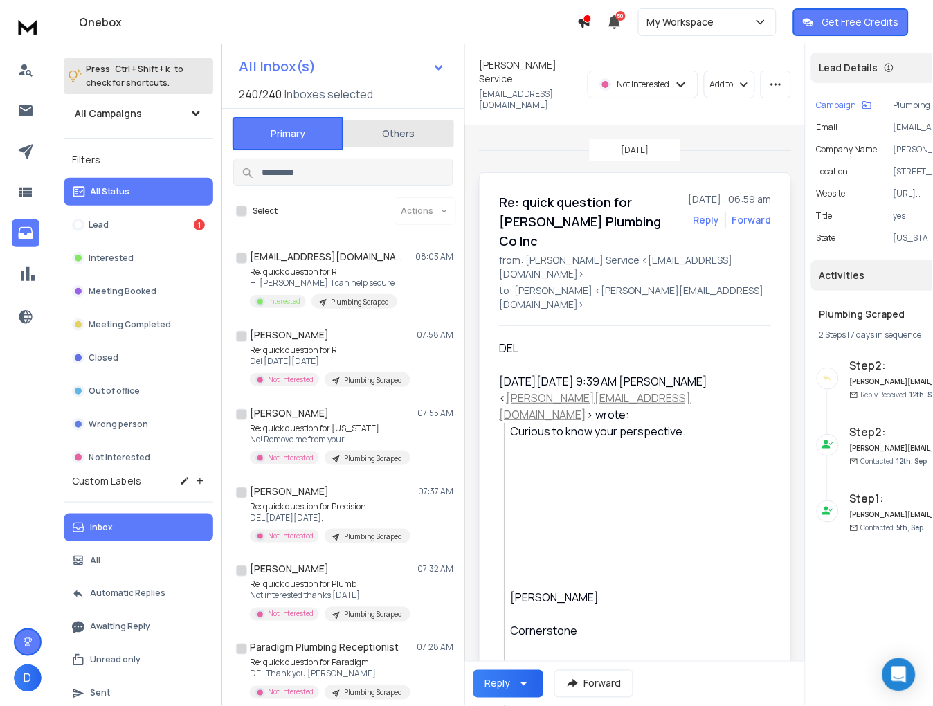
click at [105, 192] on p "All Status" at bounding box center [109, 191] width 39 height 11
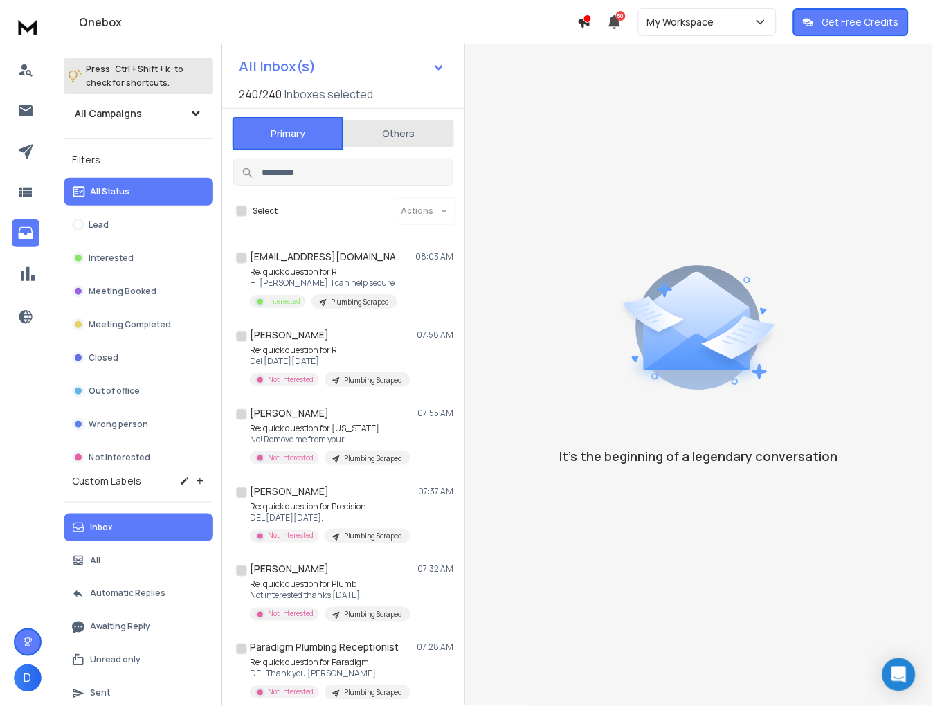
click at [125, 188] on p "All Status" at bounding box center [109, 191] width 39 height 11
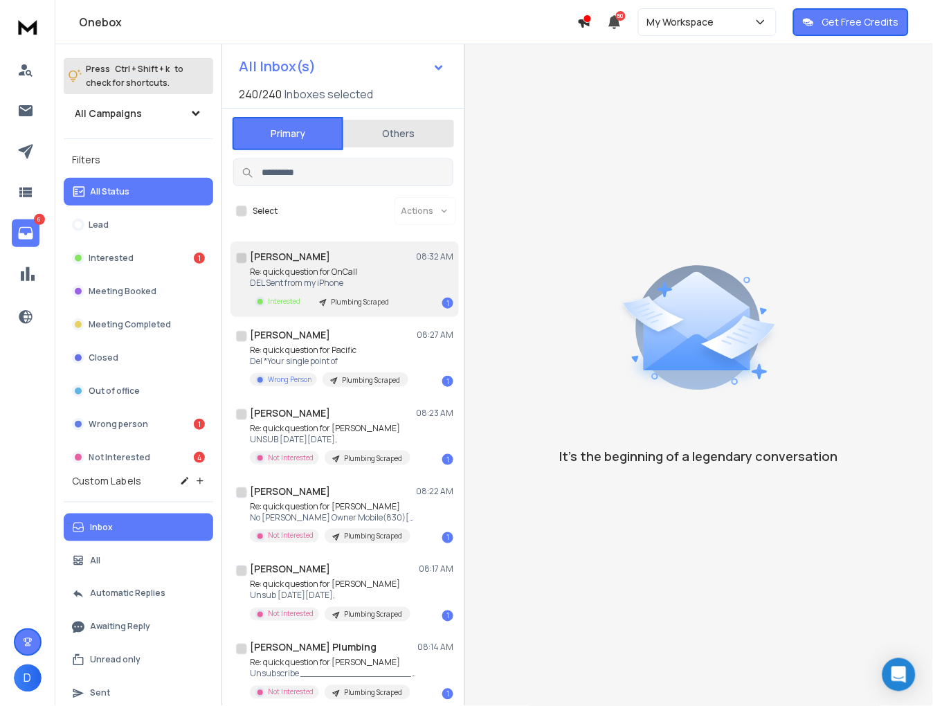
drag, startPoint x: 338, startPoint y: 268, endPoint x: 370, endPoint y: 261, distance: 33.3
click at [338, 268] on p "Re: quick question for OnCall" at bounding box center [323, 272] width 147 height 11
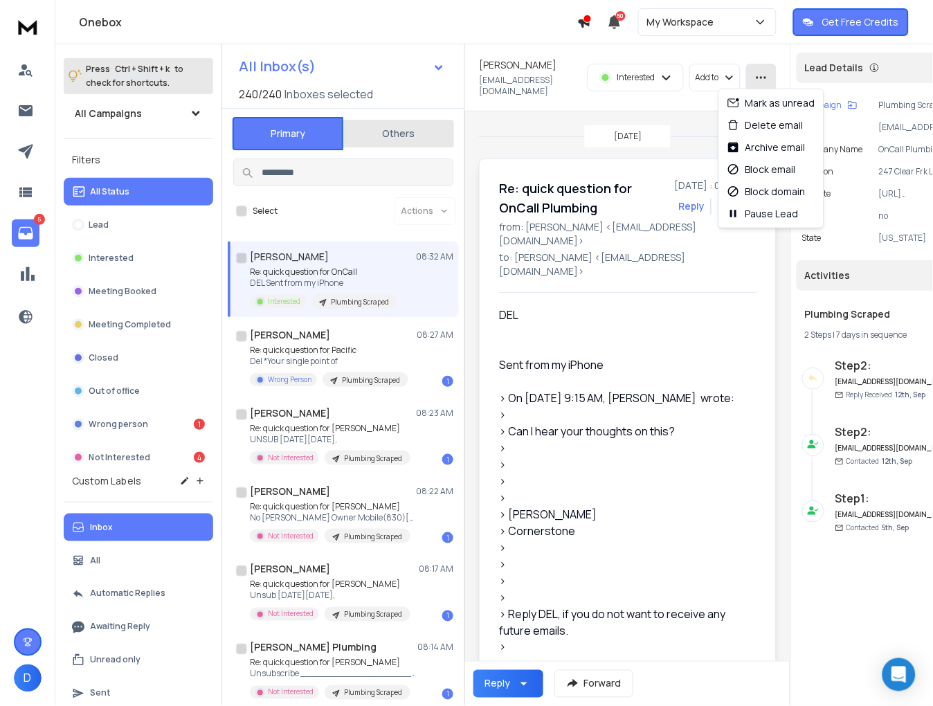
click at [768, 73] on icon "button" at bounding box center [761, 77] width 12 height 12
click at [764, 164] on div "Block email" at bounding box center [762, 170] width 69 height 14
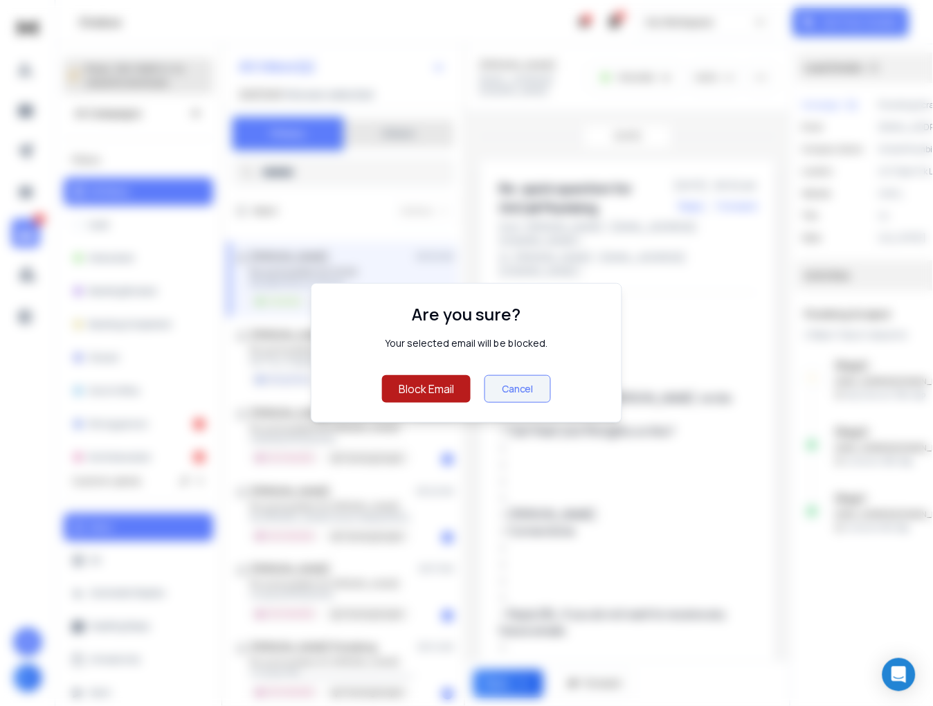
drag, startPoint x: 439, startPoint y: 385, endPoint x: 582, endPoint y: 391, distance: 143.5
click at [441, 385] on button "Block Email" at bounding box center [426, 389] width 89 height 28
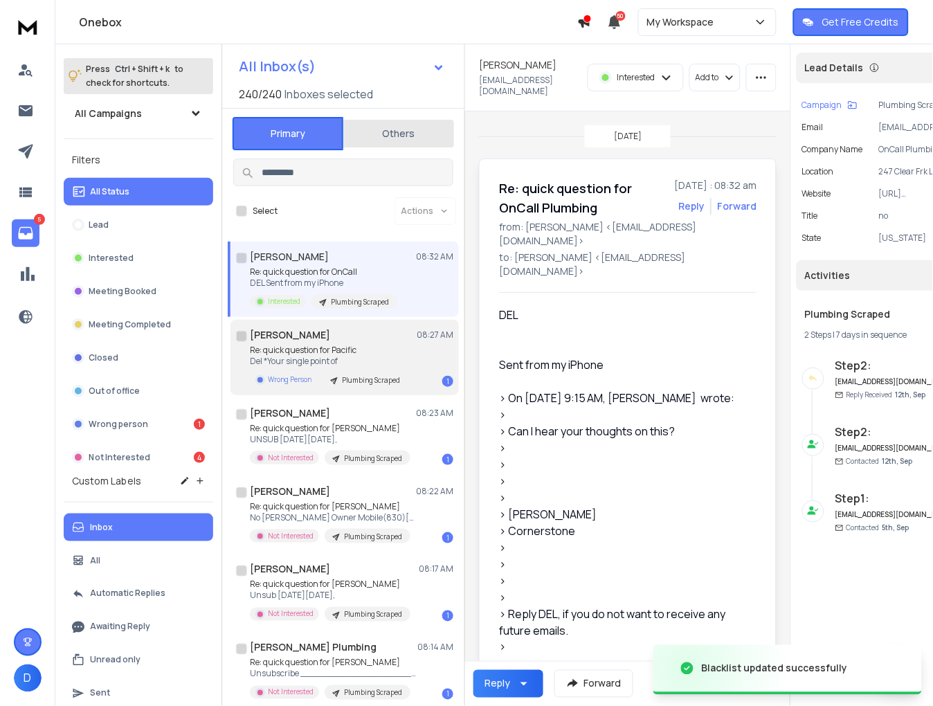
click at [294, 349] on p "Re: quick question for Pacific" at bounding box center [329, 350] width 159 height 11
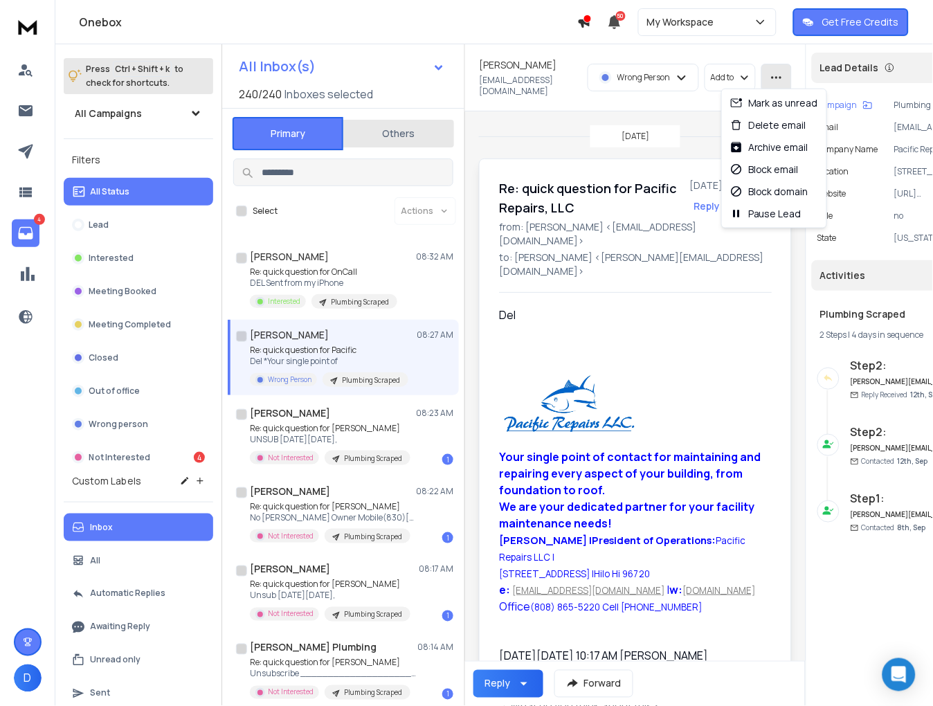
click at [783, 71] on icon "button" at bounding box center [777, 77] width 12 height 12
click at [769, 165] on div "Block email" at bounding box center [764, 170] width 69 height 14
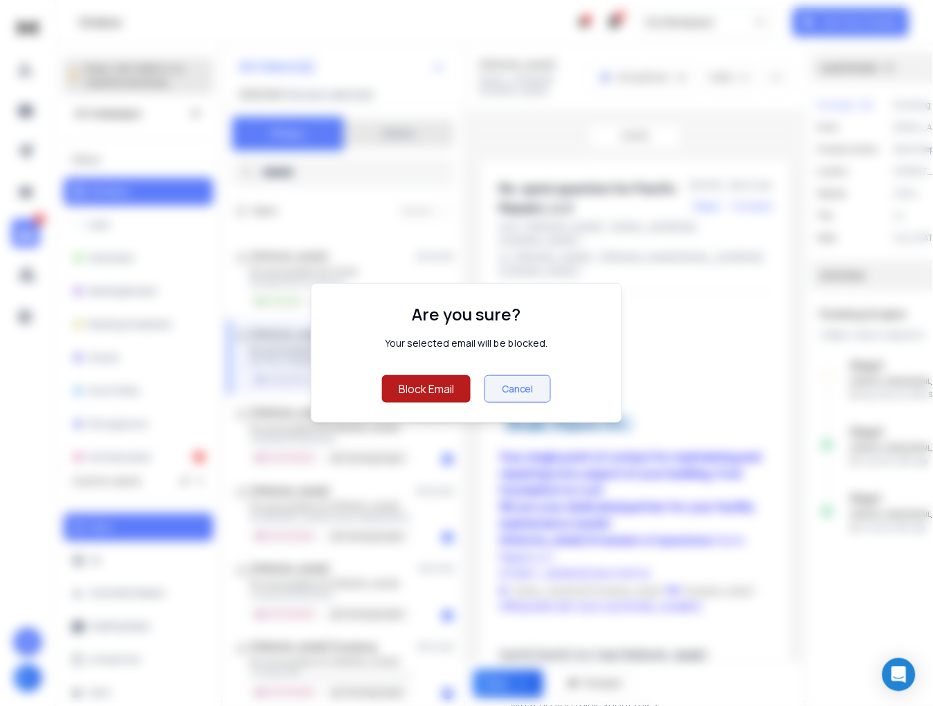
click at [428, 395] on button "Block Email" at bounding box center [426, 389] width 89 height 28
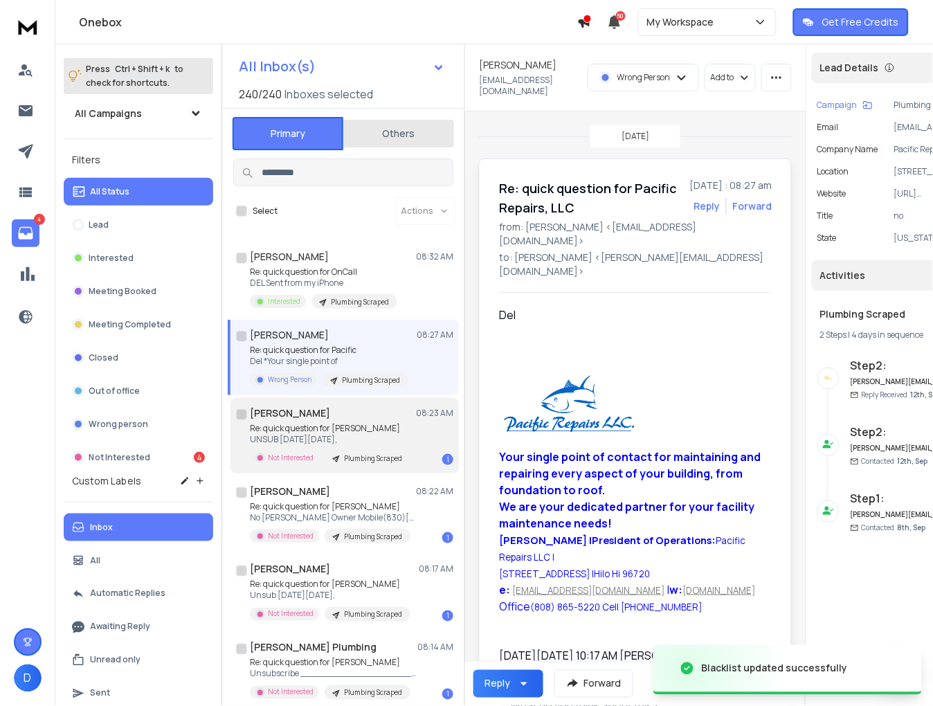
click at [341, 421] on div "Thomas Passanisi 08:23 AM Re: quick question for Passanisi UNSUB On Fri, Sep 12…" at bounding box center [352, 435] width 204 height 59
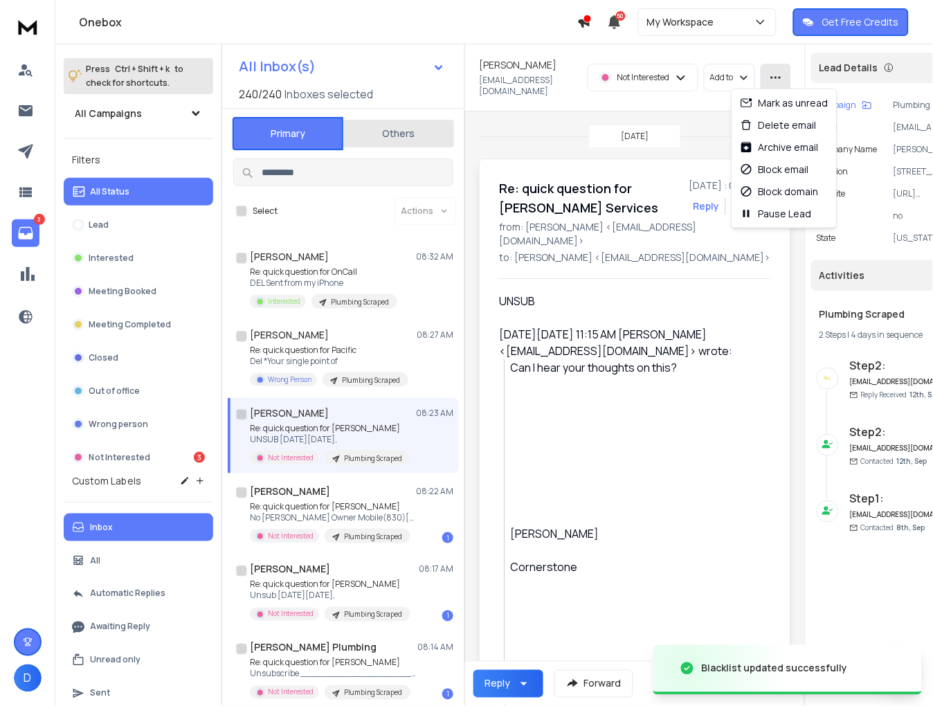
click at [782, 76] on icon "button" at bounding box center [776, 77] width 10 height 2
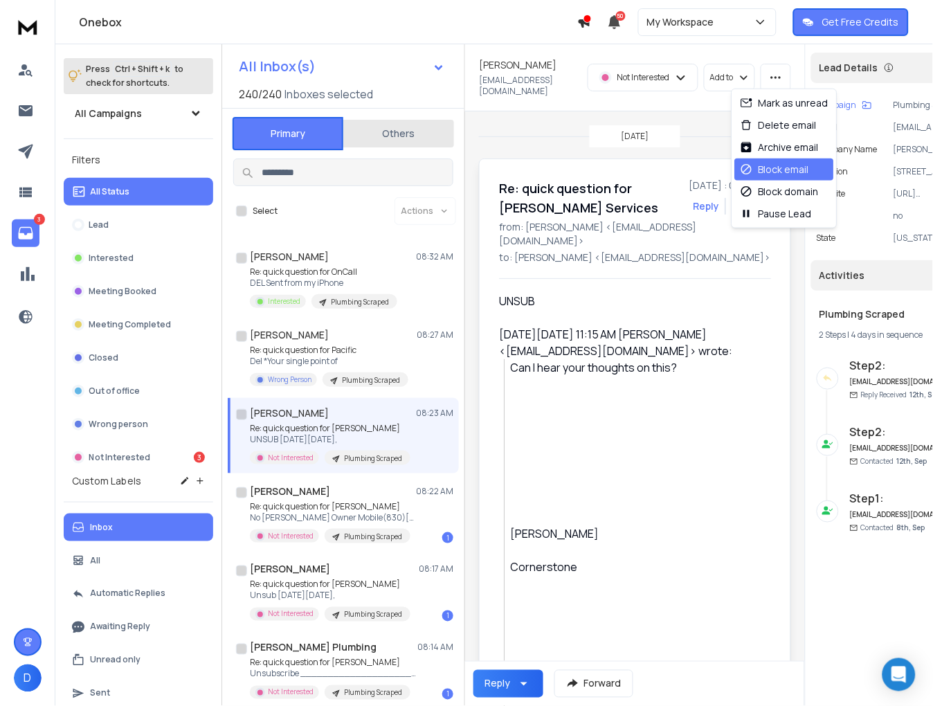
click at [784, 170] on div "Block email" at bounding box center [775, 170] width 69 height 14
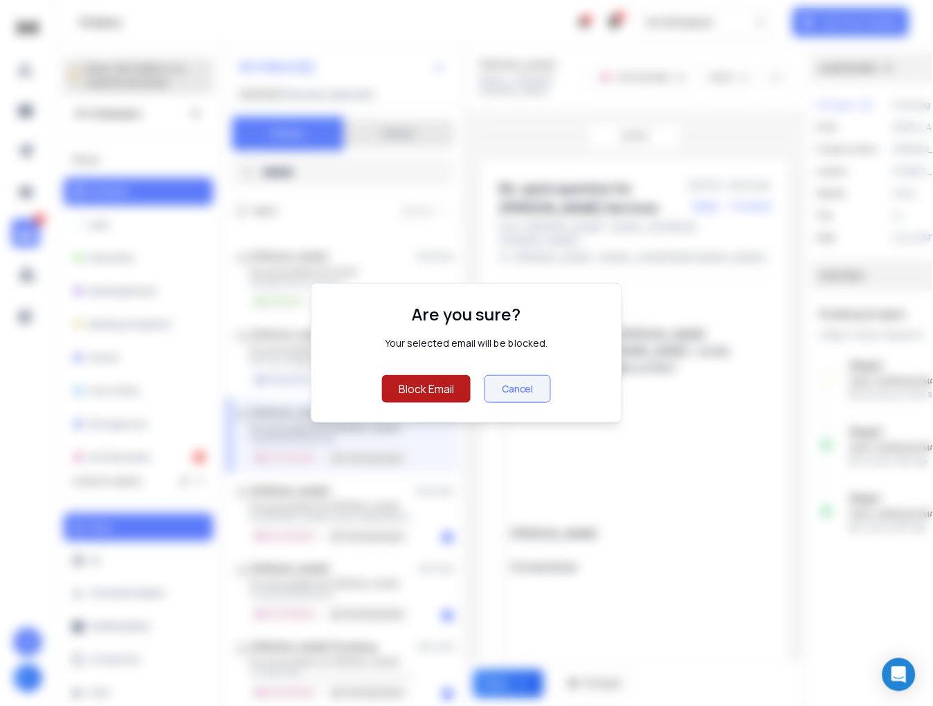
click at [427, 391] on button "Block Email" at bounding box center [426, 389] width 89 height 28
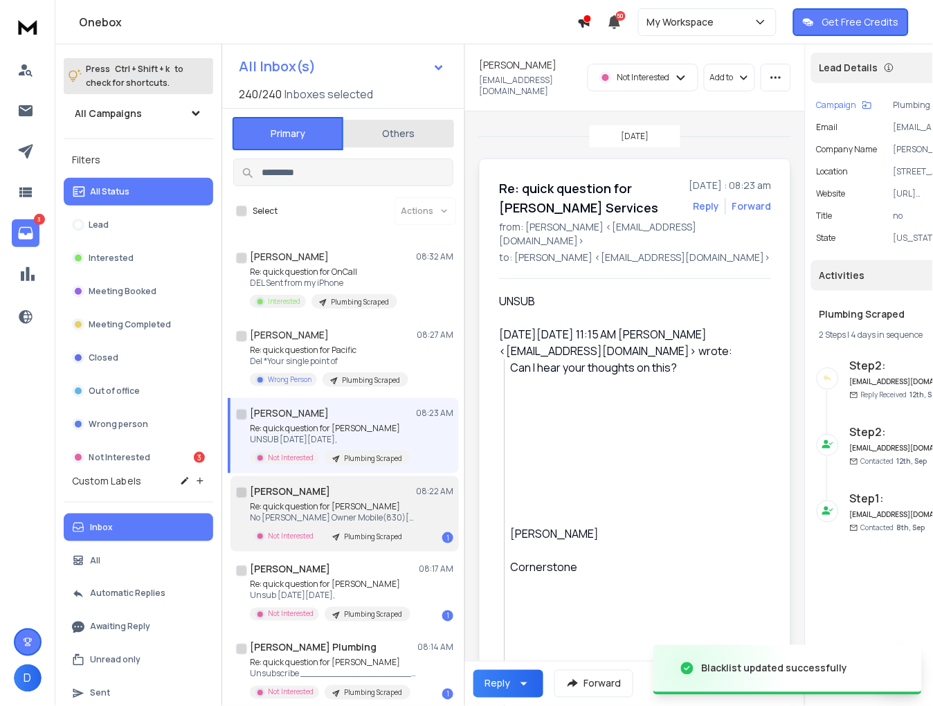
click at [362, 501] on p "Re: quick question for Owens" at bounding box center [333, 506] width 166 height 11
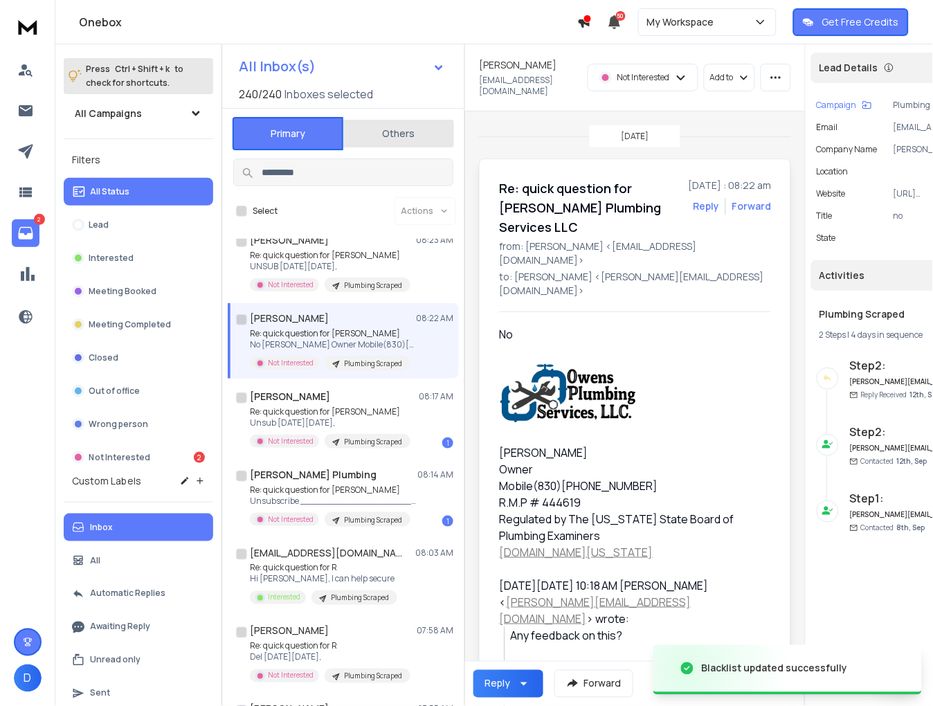
scroll to position [231, 0]
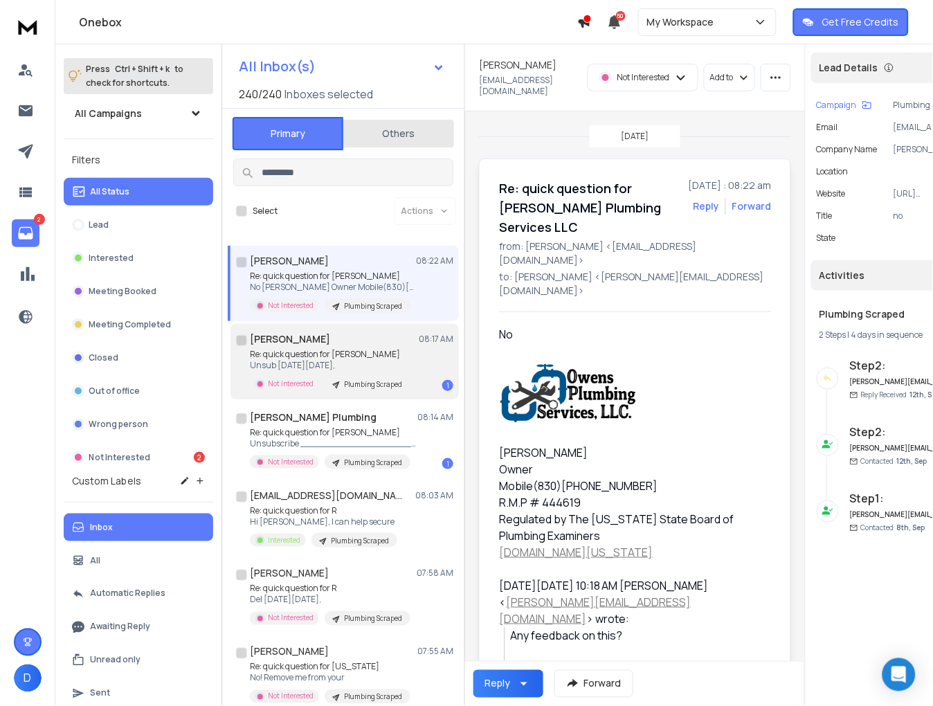
click at [348, 361] on p "Unsub [DATE][DATE]," at bounding box center [330, 365] width 161 height 11
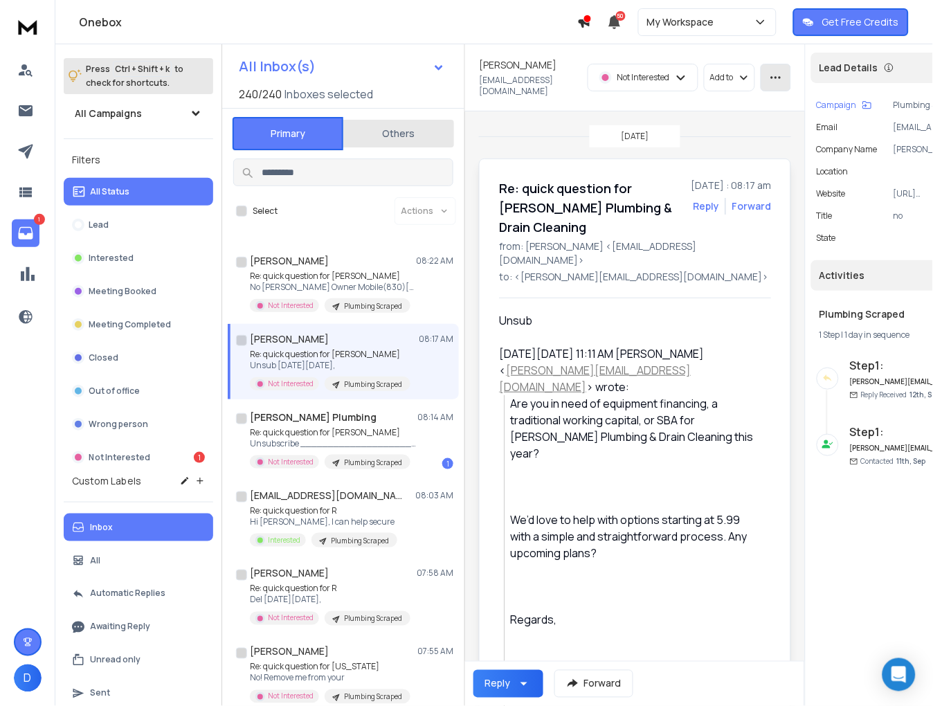
click at [782, 71] on icon "button" at bounding box center [776, 77] width 12 height 12
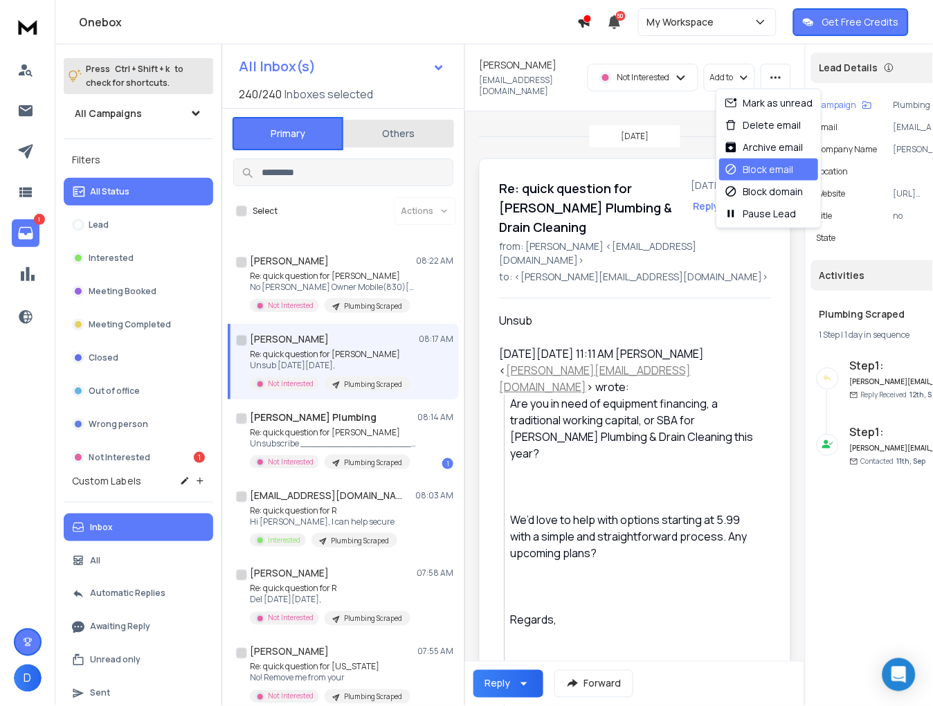
click at [771, 170] on div "Block email" at bounding box center [759, 170] width 69 height 14
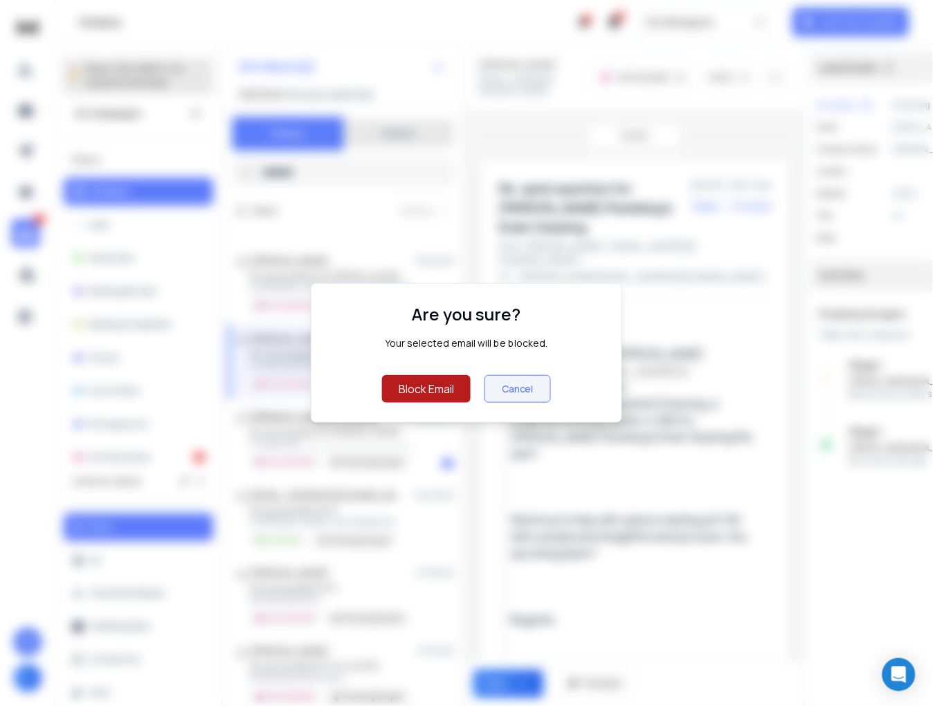
click at [421, 395] on button "Block Email" at bounding box center [426, 389] width 89 height 28
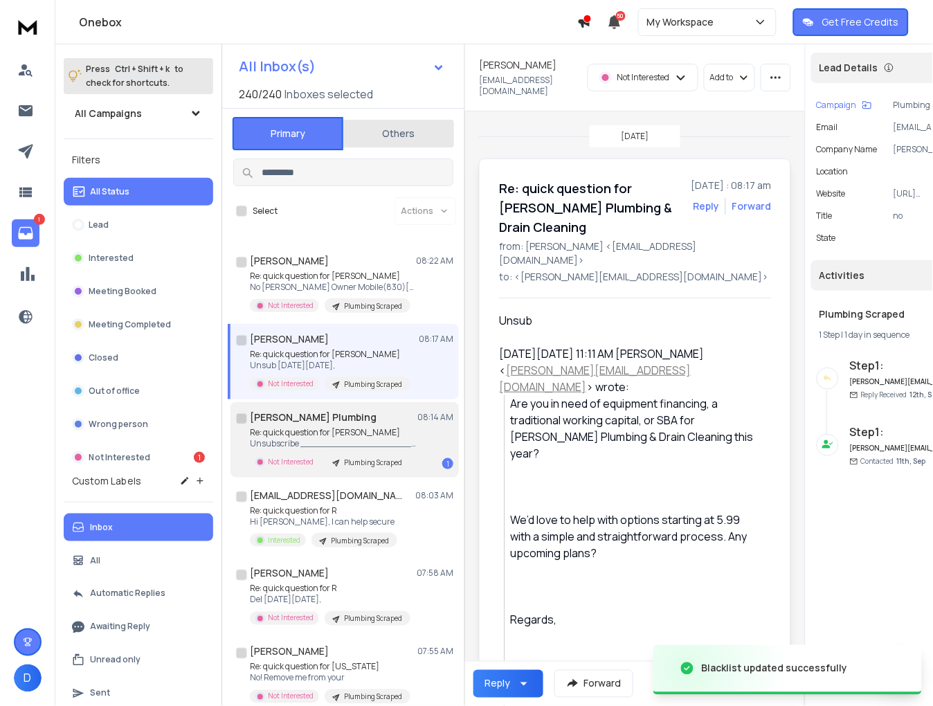
click at [379, 425] on div "Hammond Plumbing 08:14 AM Re: quick question for Hammond Unsubscribe __________…" at bounding box center [352, 440] width 204 height 59
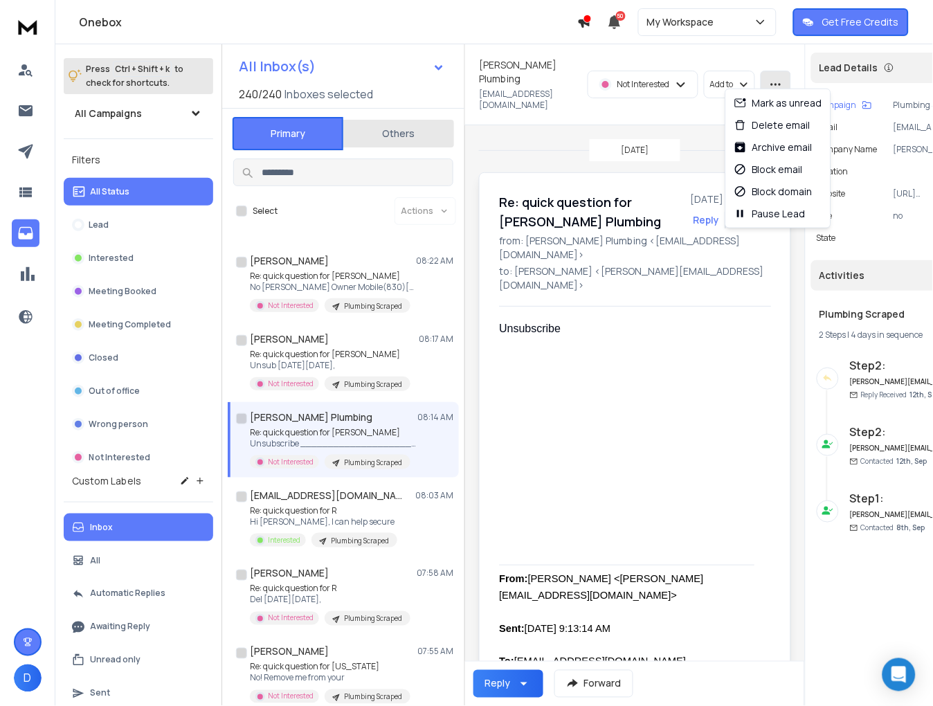
click at [782, 78] on icon "button" at bounding box center [776, 84] width 12 height 12
click at [760, 163] on div "Block email" at bounding box center [769, 170] width 69 height 14
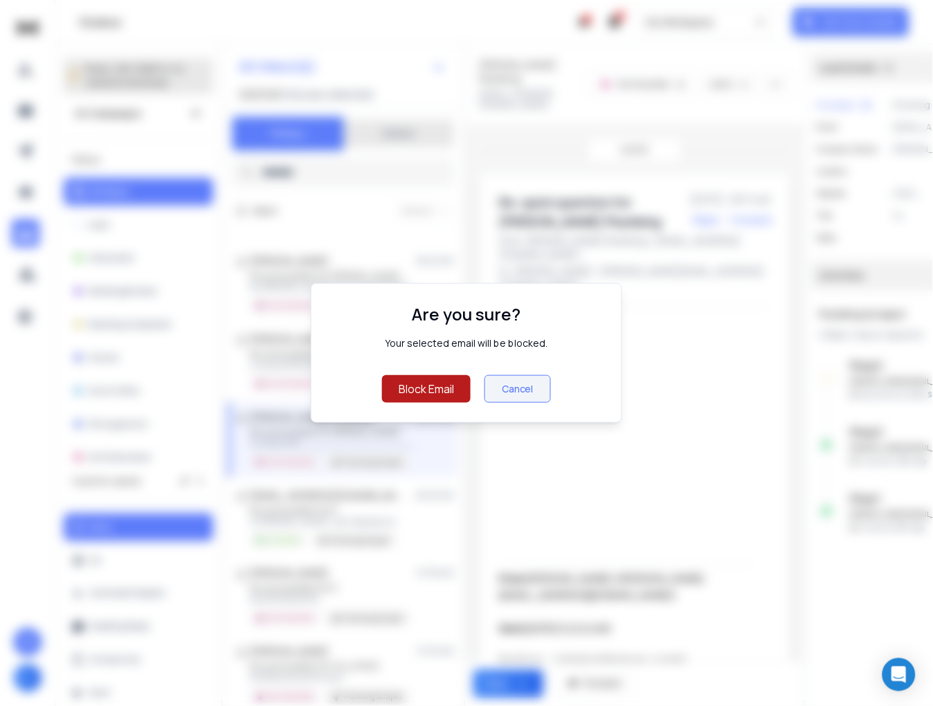
click at [418, 386] on button "Block Email" at bounding box center [426, 389] width 89 height 28
